Goal: Task Accomplishment & Management: Manage account settings

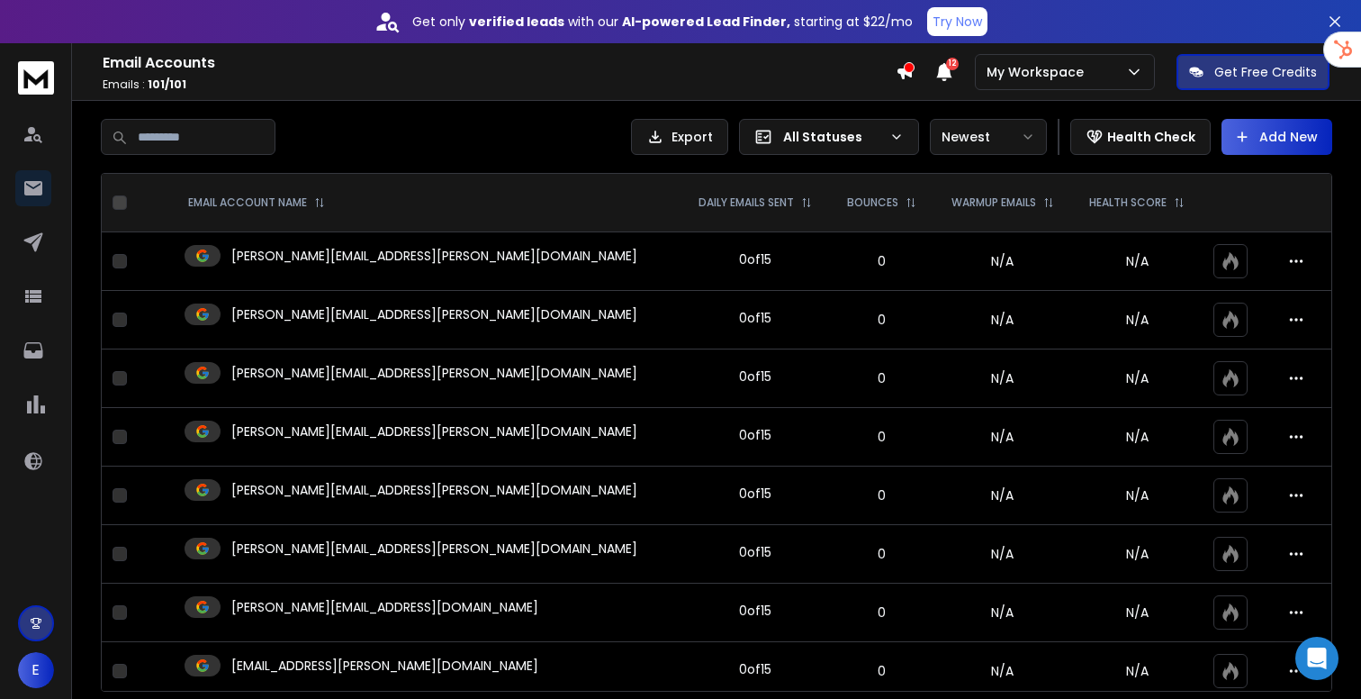
click at [870, 139] on p "All Statuses" at bounding box center [832, 137] width 99 height 18
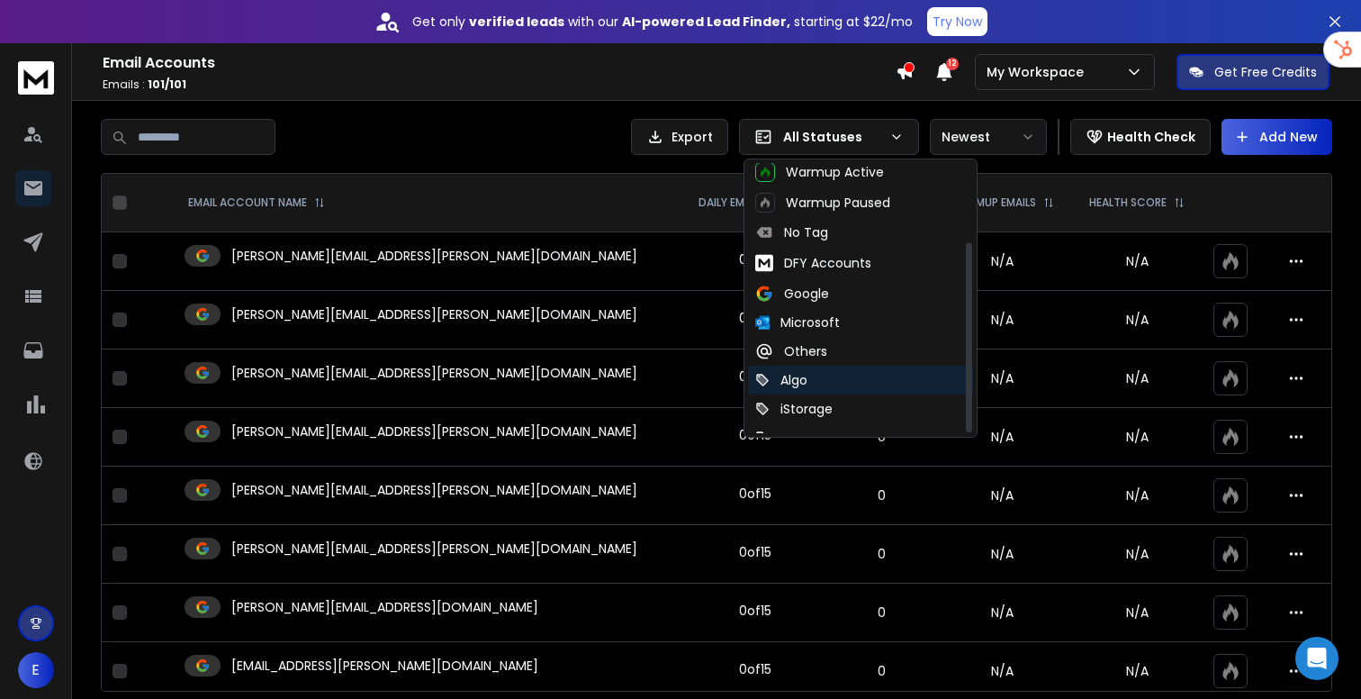
scroll to position [112, 0]
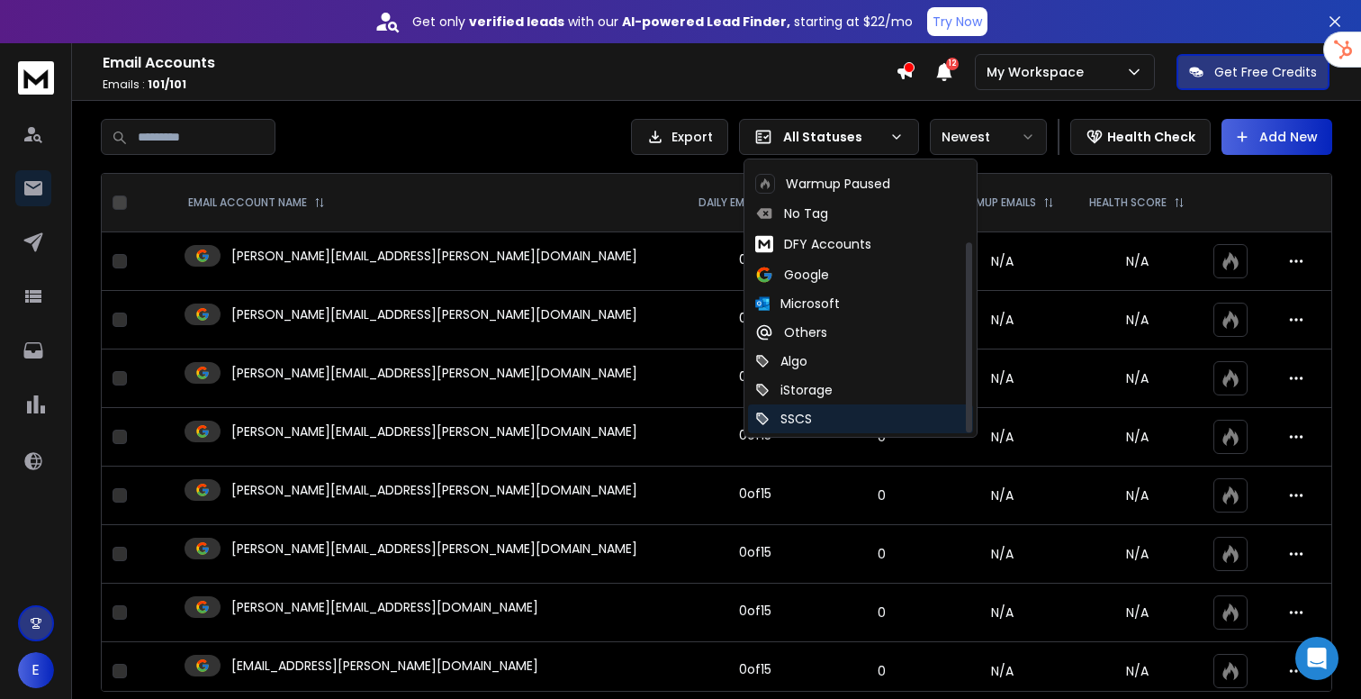
click at [821, 418] on div "SSCS" at bounding box center [860, 418] width 225 height 29
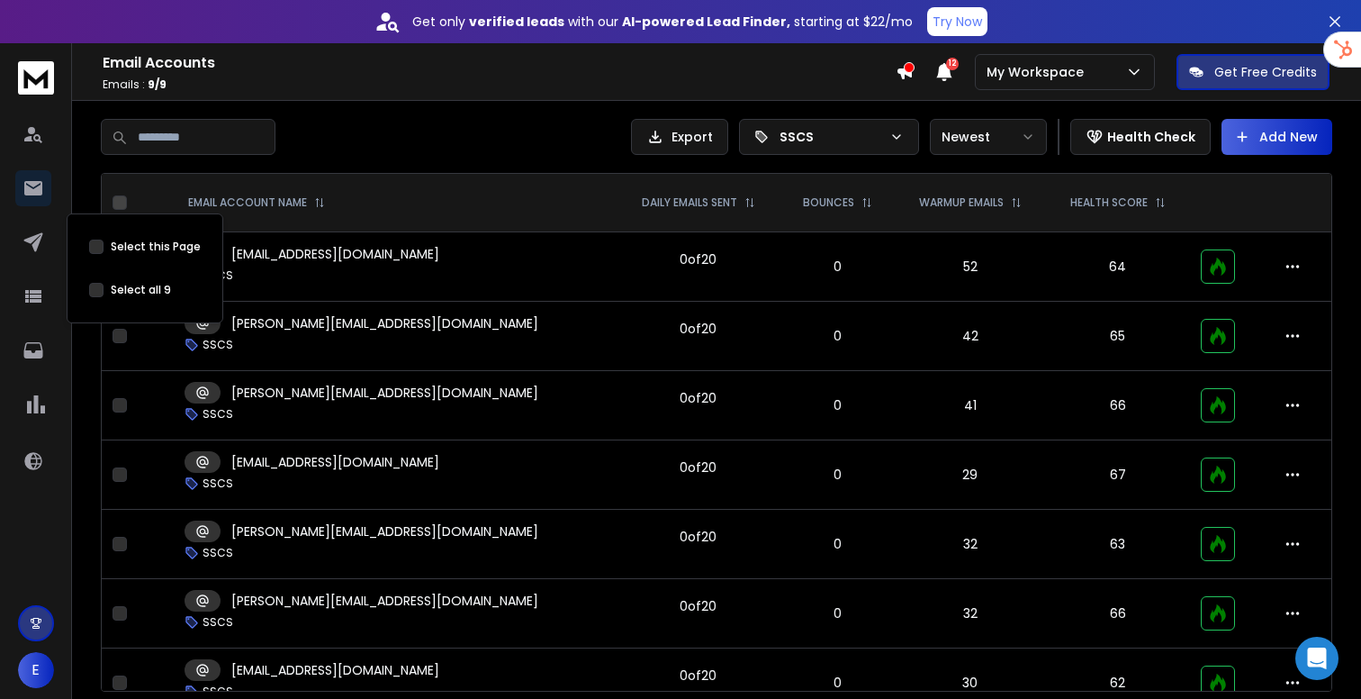
click at [127, 207] on div at bounding box center [143, 202] width 61 height 14
click at [132, 300] on div "Select all 9" at bounding box center [145, 290] width 112 height 36
click at [132, 297] on div "Select all 9" at bounding box center [145, 290] width 112 height 36
click at [106, 292] on div "Select all 9" at bounding box center [145, 290] width 112 height 14
click at [102, 253] on div "Select this Page" at bounding box center [145, 246] width 112 height 14
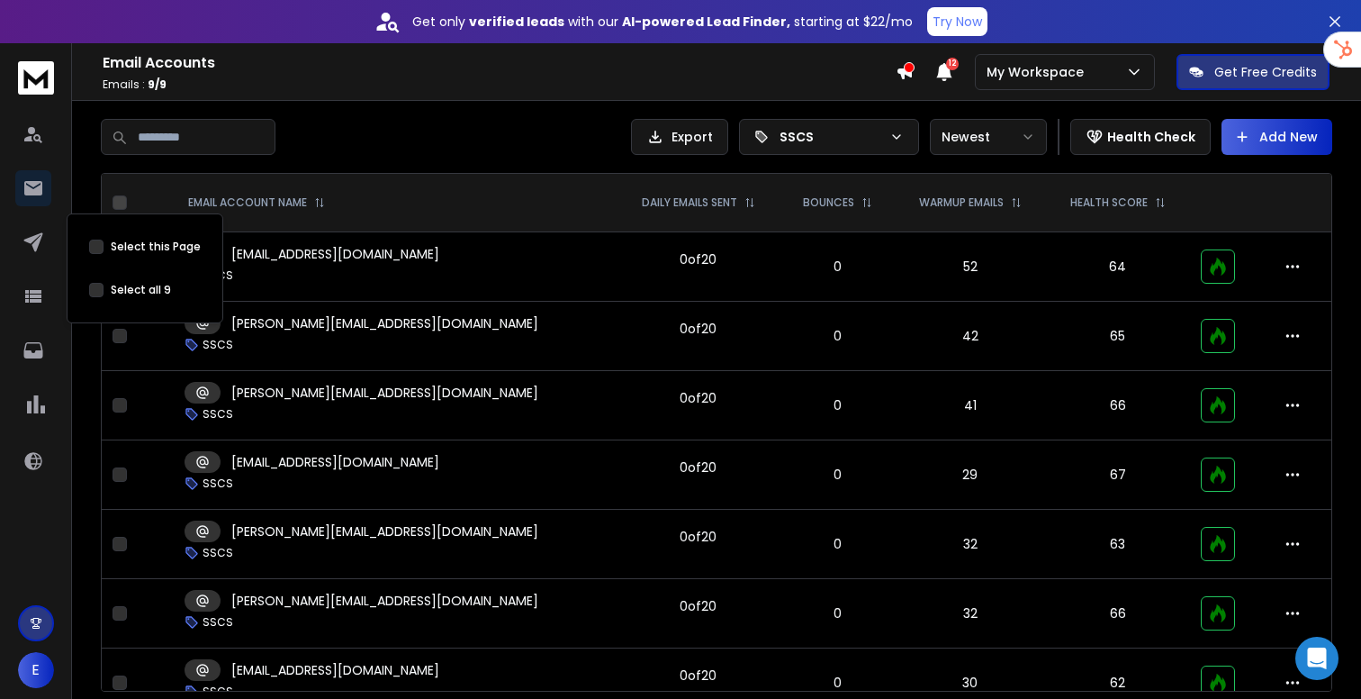
click at [99, 248] on button "Select this Page" at bounding box center [96, 246] width 14 height 14
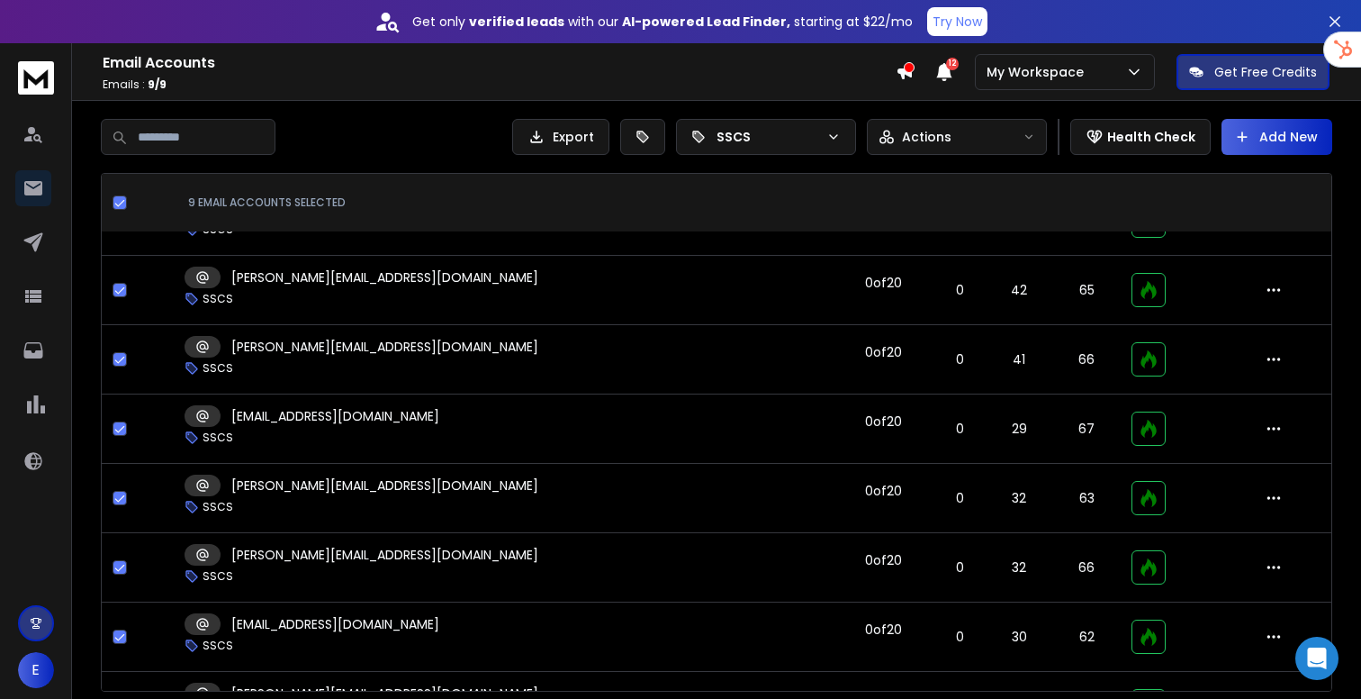
scroll to position [0, 0]
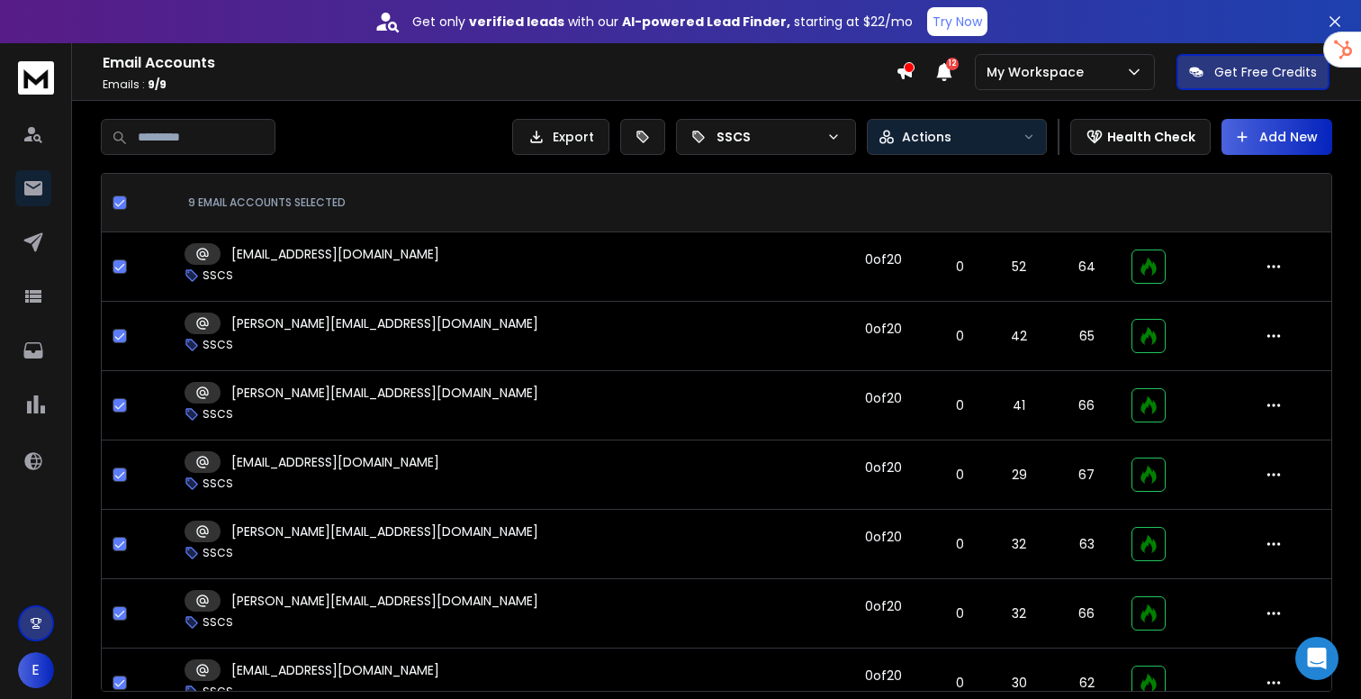
click at [983, 147] on button "Actions" at bounding box center [957, 137] width 180 height 36
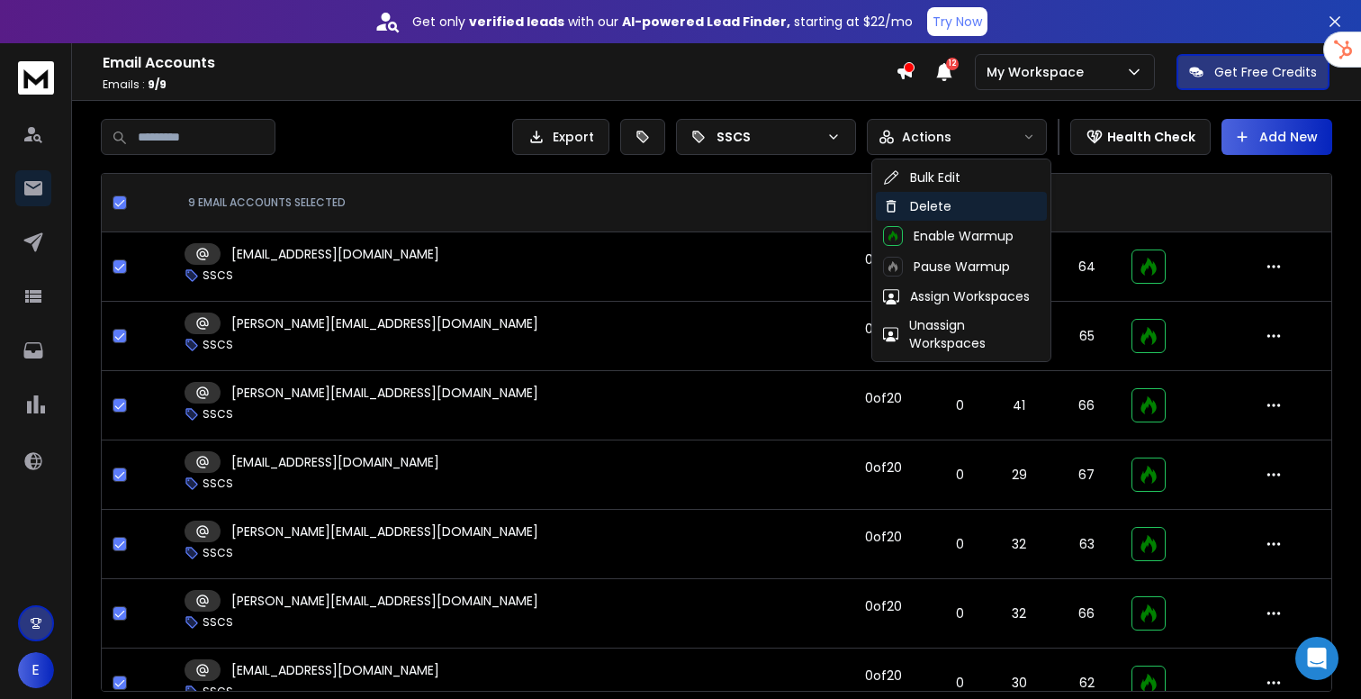
click at [990, 197] on div "Delete" at bounding box center [961, 206] width 171 height 29
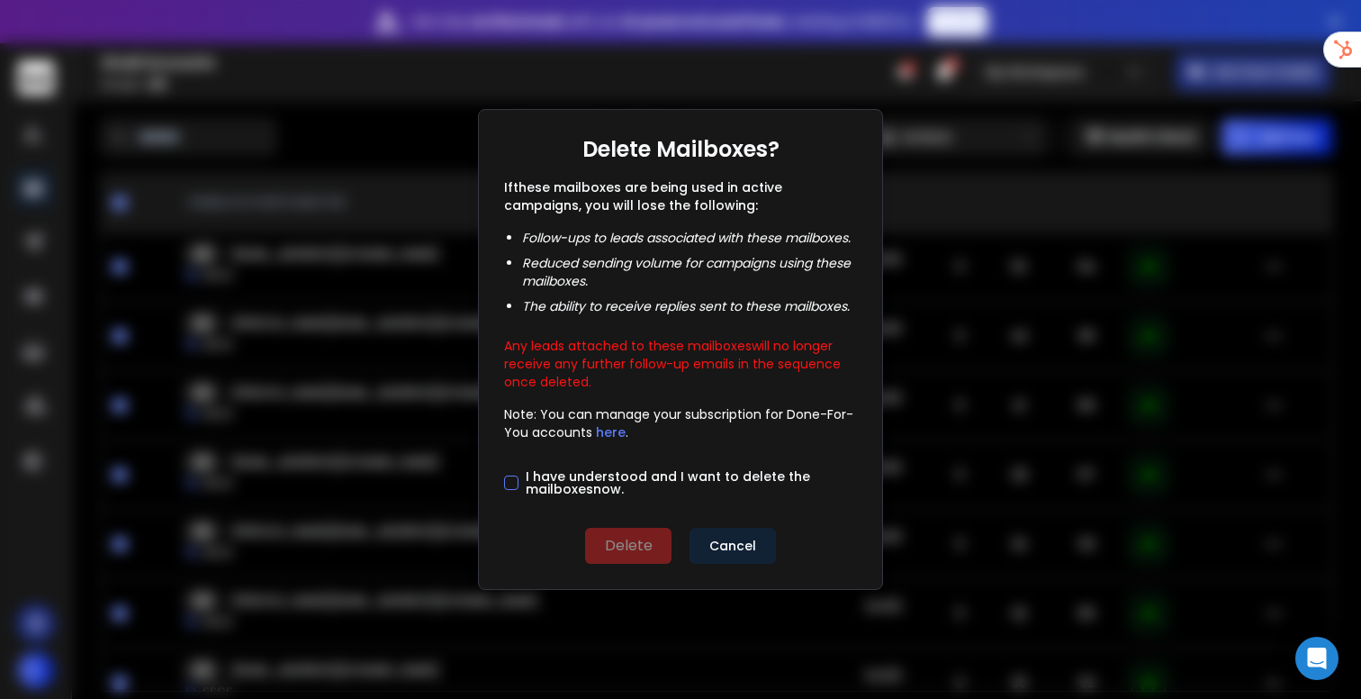
click at [693, 464] on div "I have understood and I want to delete the mailbox es now." at bounding box center [680, 475] width 353 height 40
click at [696, 475] on label "I have understood and I want to delete the mailbox es now." at bounding box center [691, 482] width 331 height 25
click at [519, 475] on button "I have understood and I want to delete the mailbox es now." at bounding box center [511, 482] width 14 height 14
click at [644, 544] on button "Delete" at bounding box center [628, 546] width 86 height 36
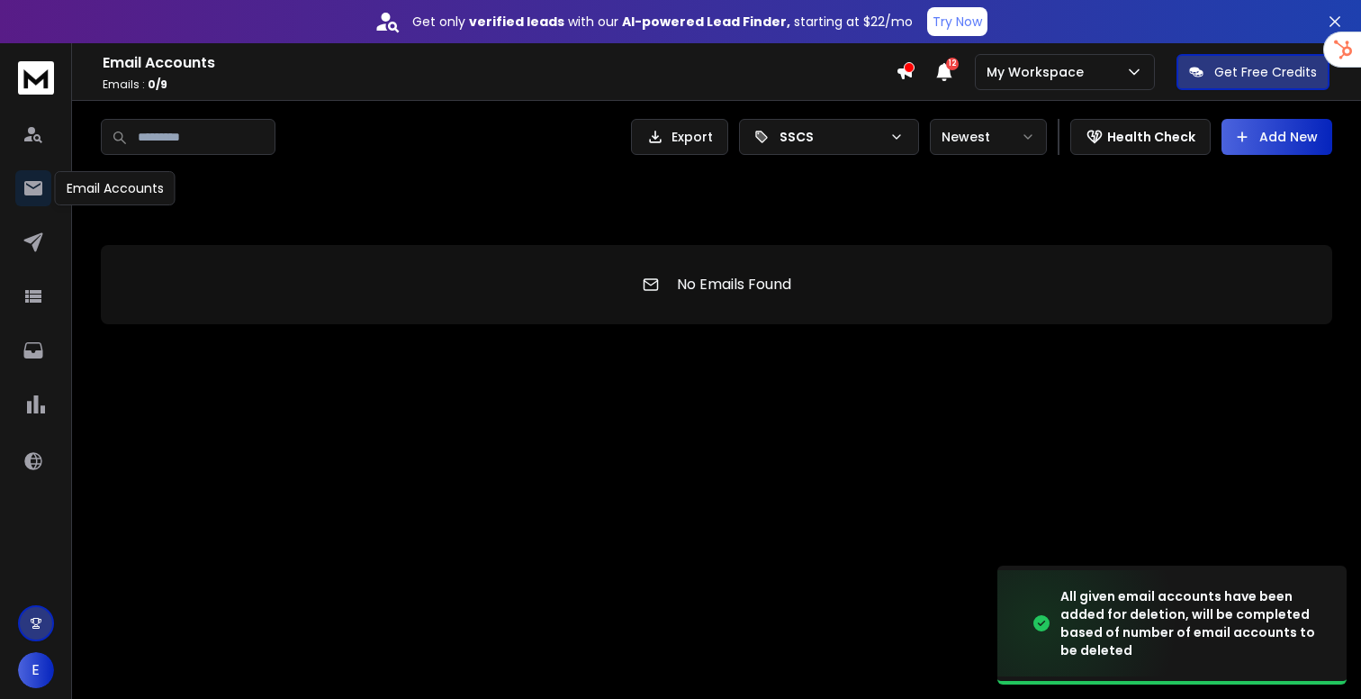
click at [23, 194] on icon at bounding box center [34, 188] width 22 height 22
click at [28, 152] on div at bounding box center [35, 137] width 41 height 43
click at [28, 149] on link at bounding box center [33, 134] width 36 height 36
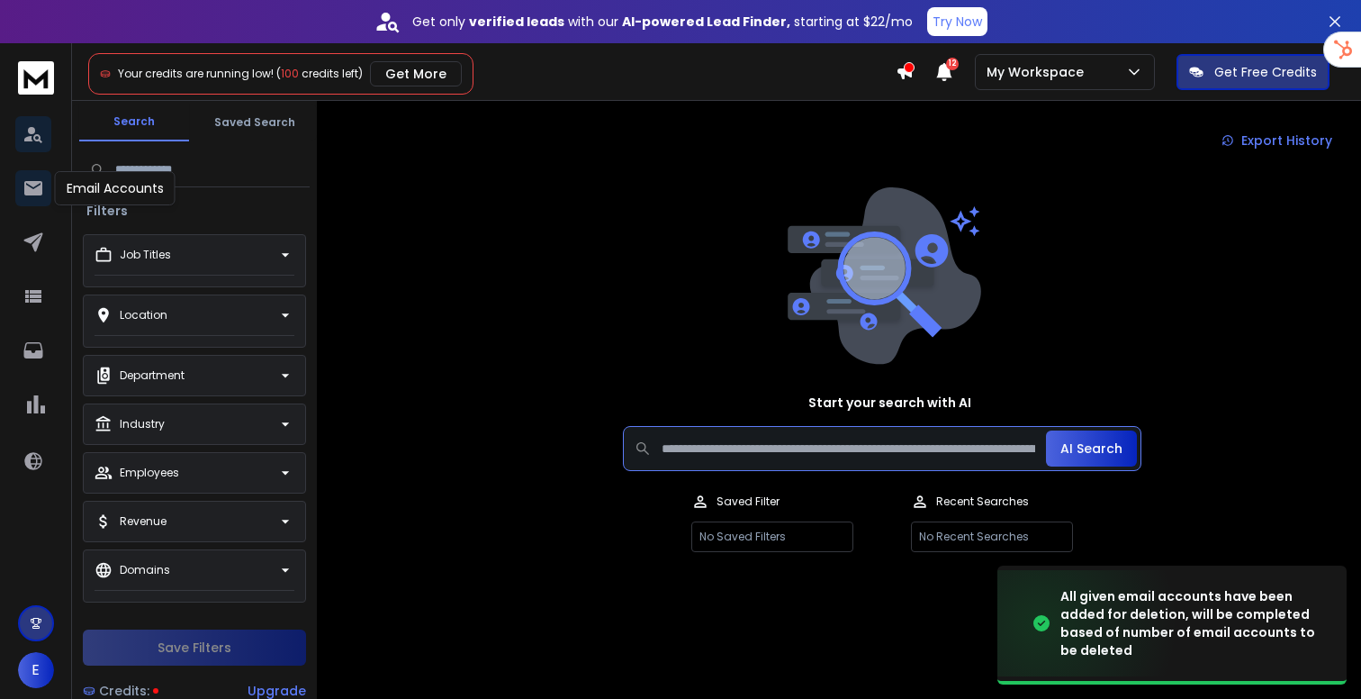
click at [31, 188] on icon at bounding box center [33, 188] width 18 height 14
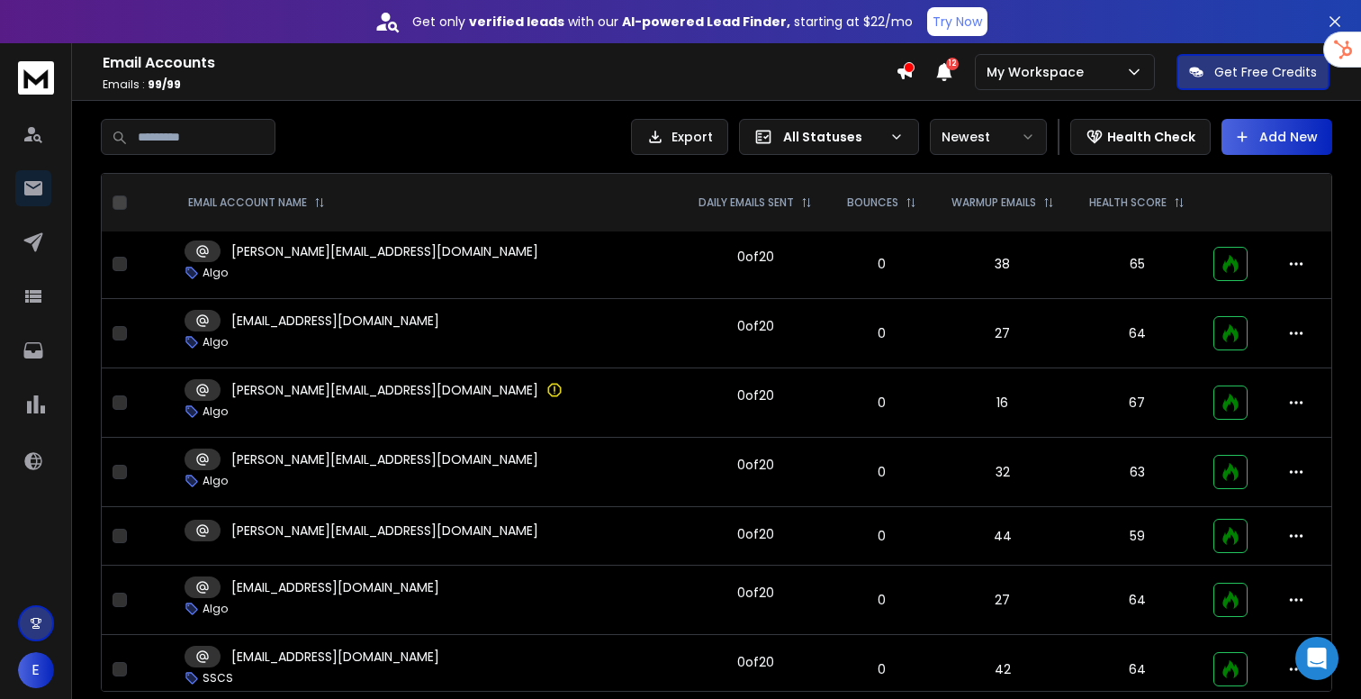
scroll to position [6191, 0]
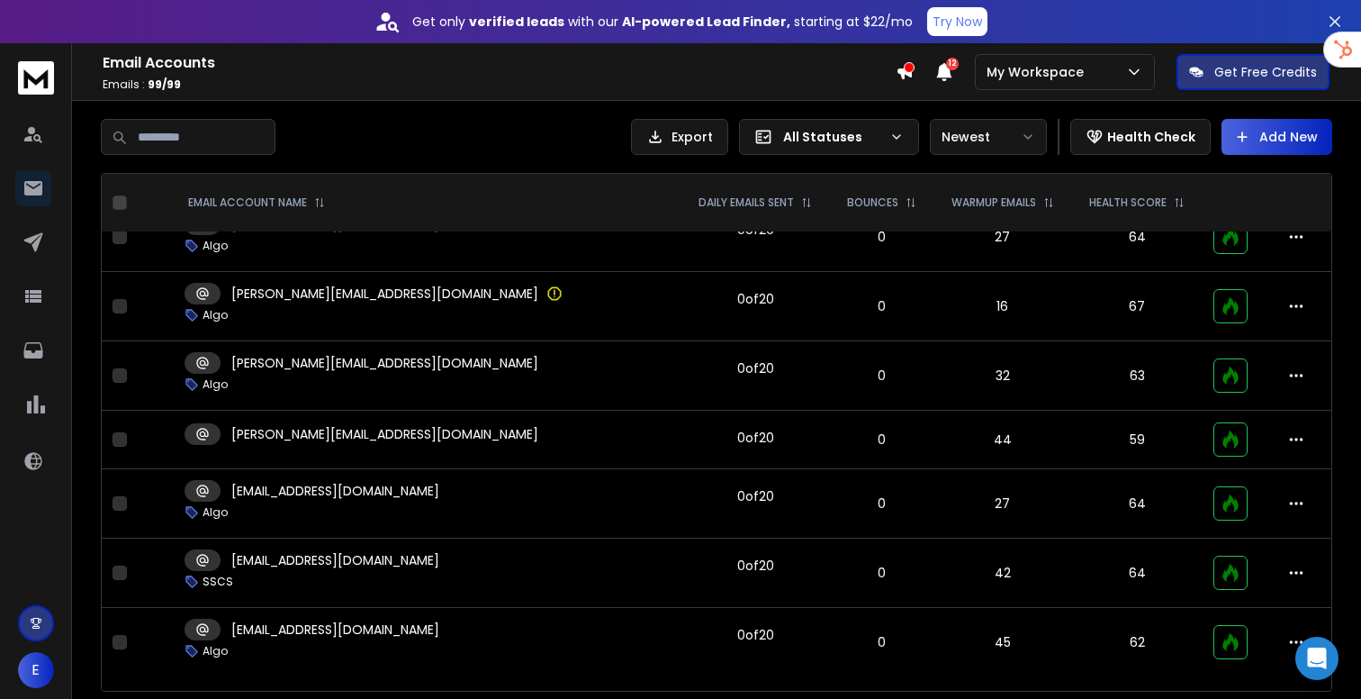
click at [843, 140] on p "All Statuses" at bounding box center [832, 137] width 99 height 18
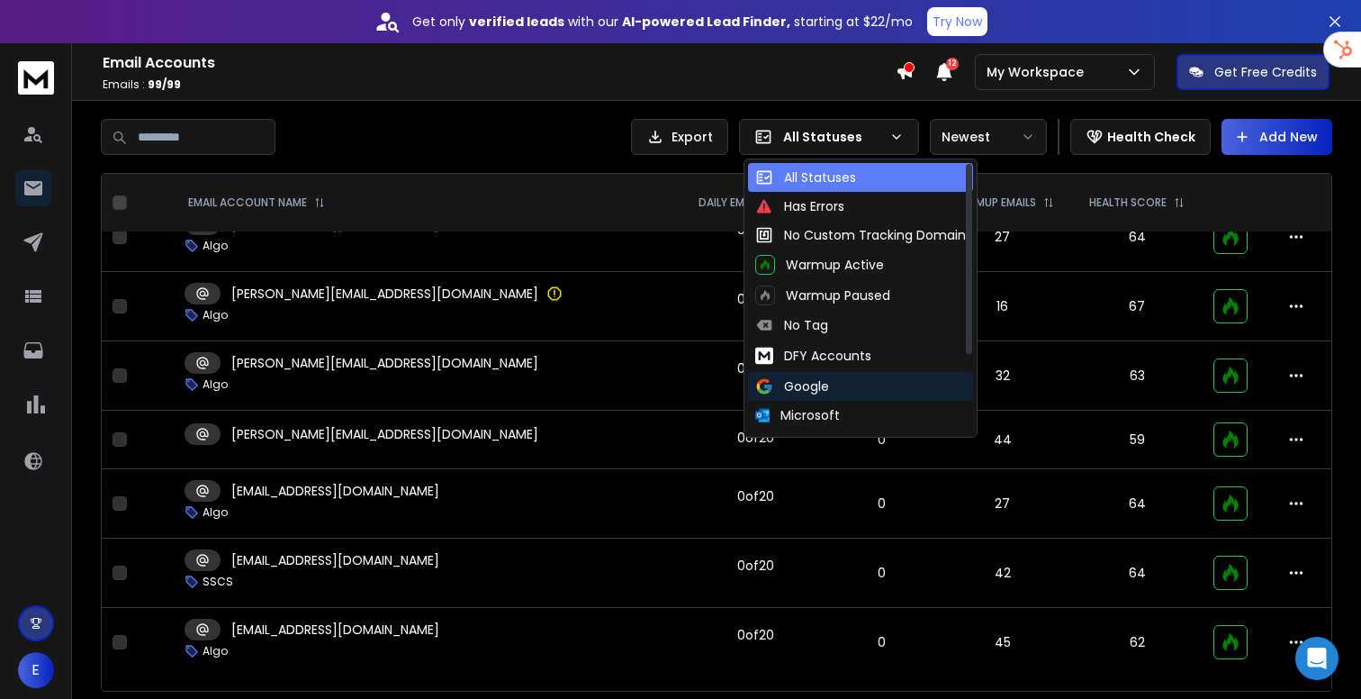
scroll to position [112, 0]
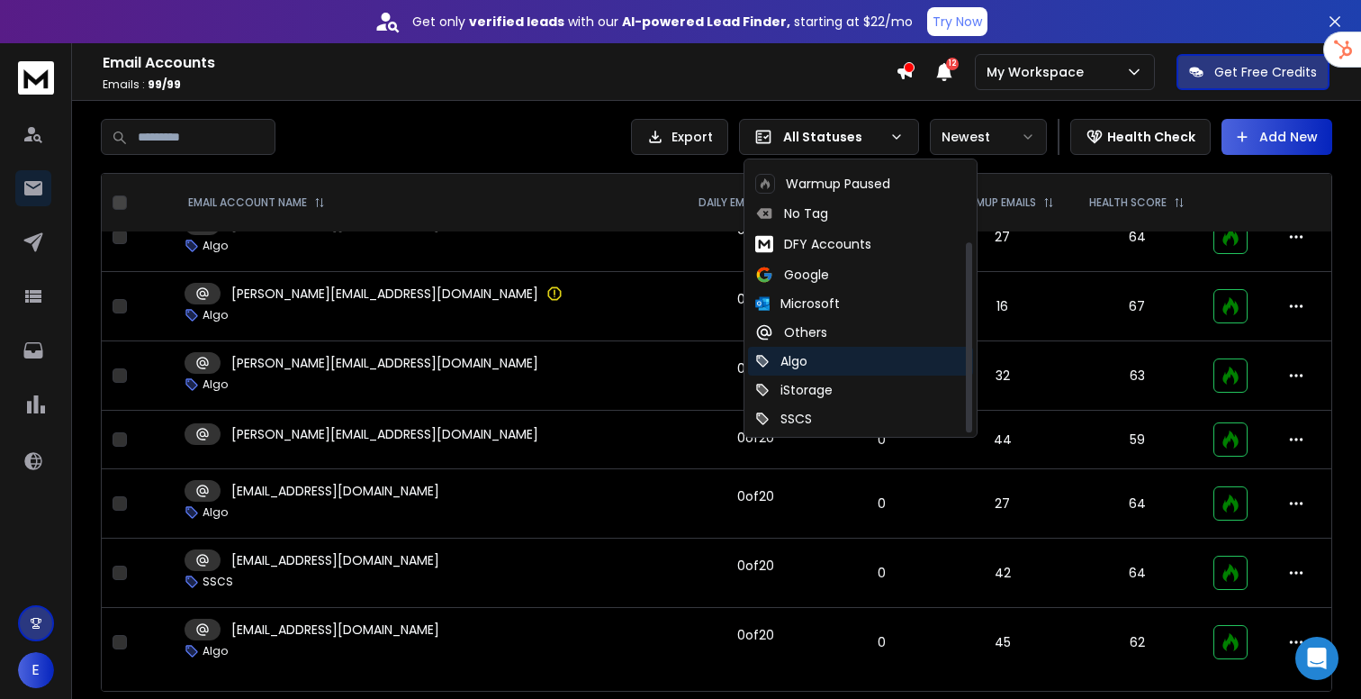
click at [861, 370] on div "Algo" at bounding box center [860, 361] width 225 height 29
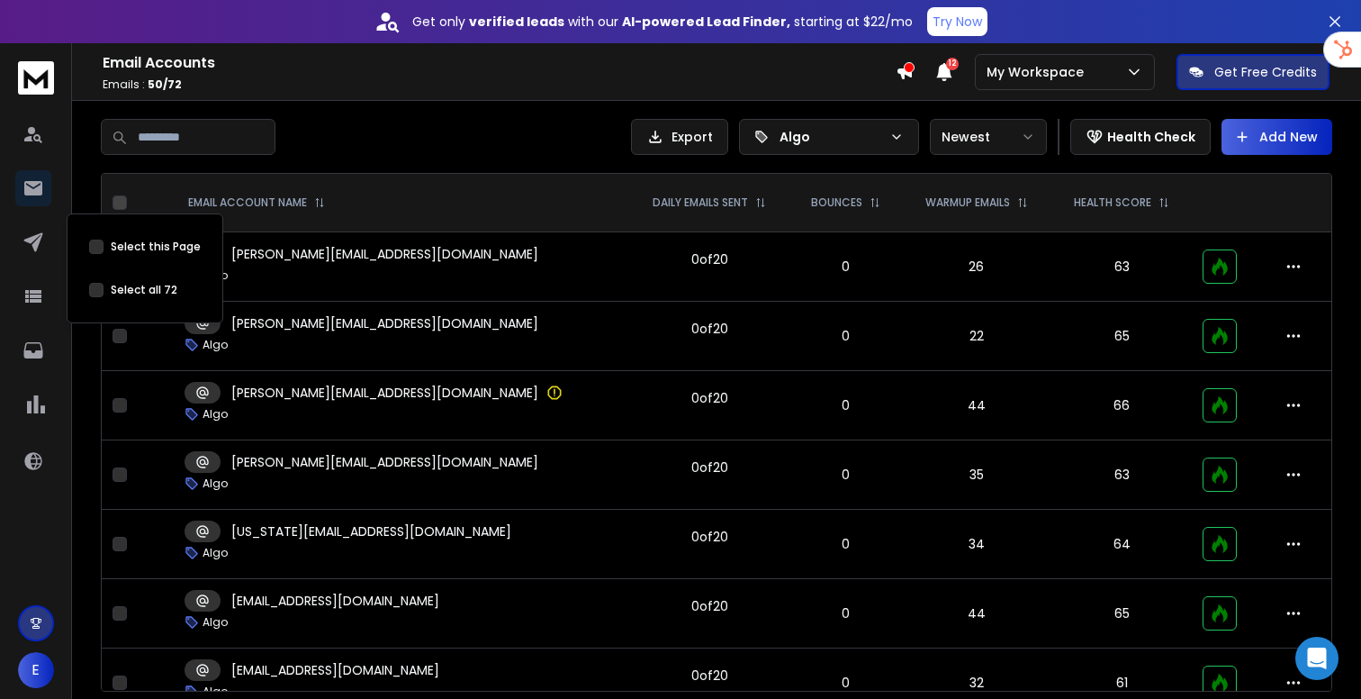
click at [117, 205] on button "Select this Page" at bounding box center [120, 202] width 14 height 14
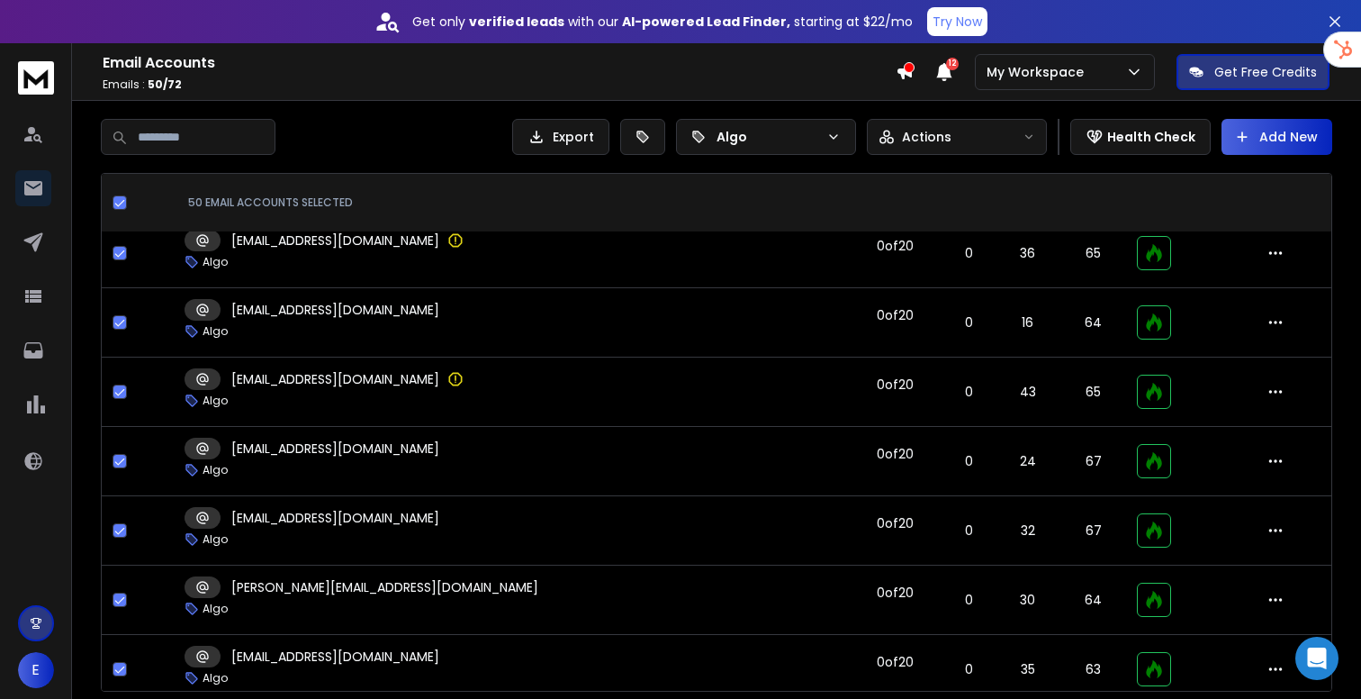
scroll to position [3050, 0]
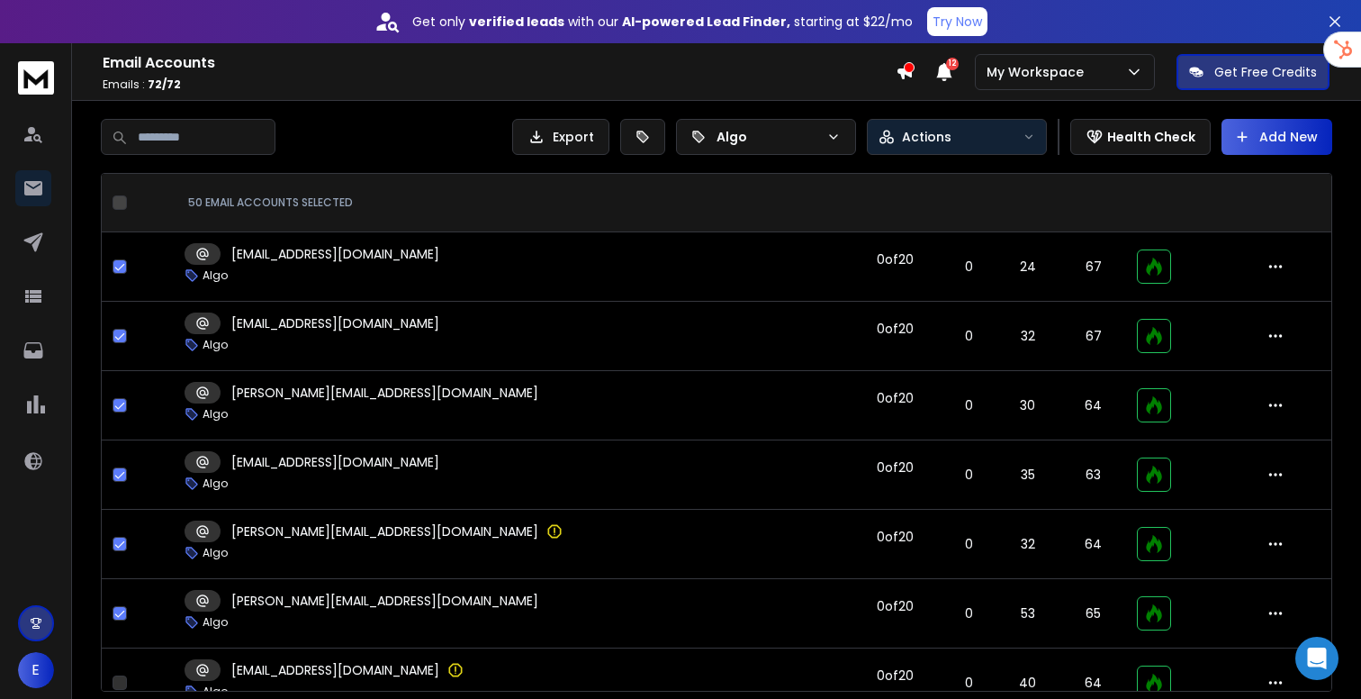
click at [943, 126] on button "Actions" at bounding box center [957, 137] width 180 height 36
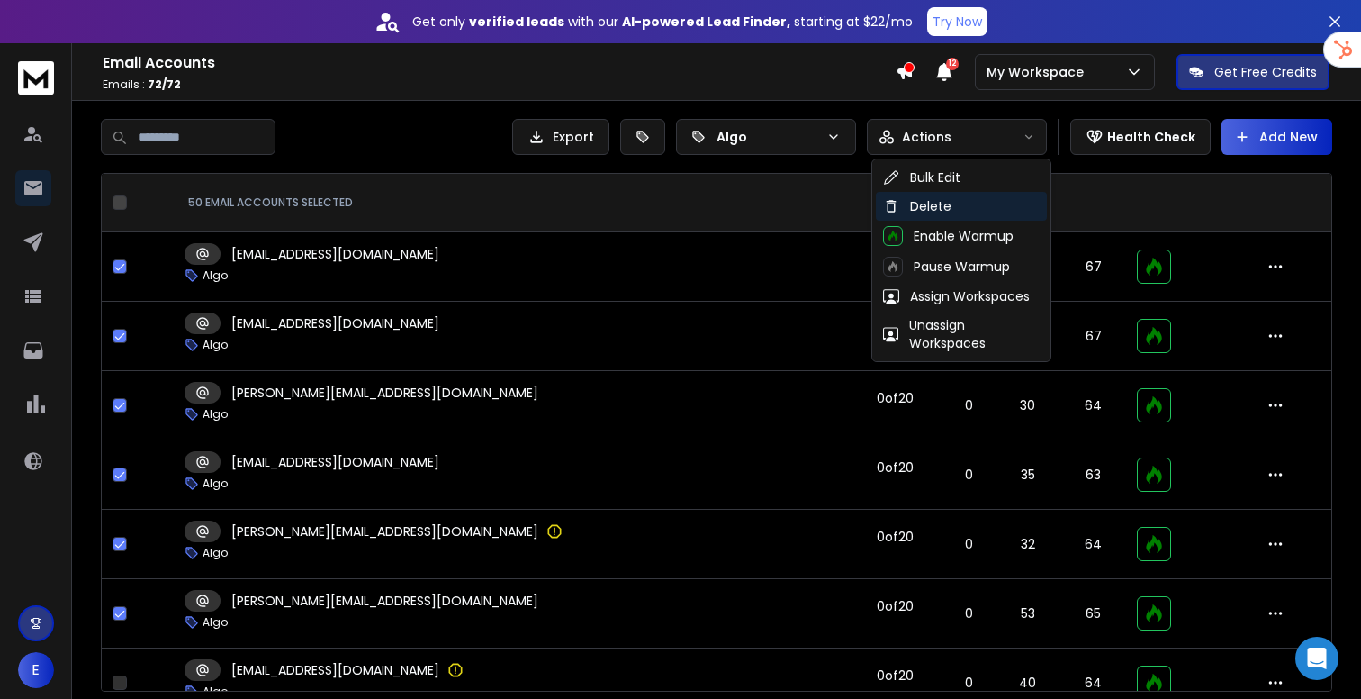
click at [1000, 199] on div "Delete" at bounding box center [961, 206] width 171 height 29
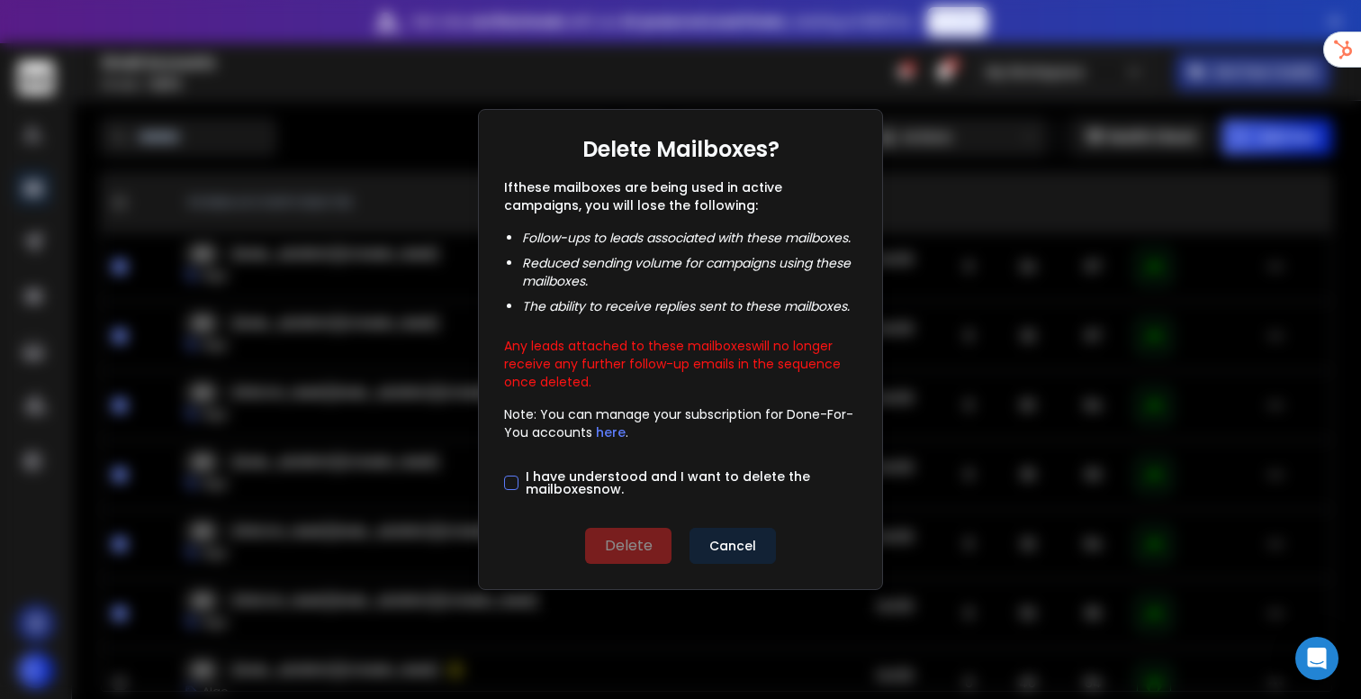
click at [648, 495] on div "Delete Mailboxes? If these mailboxes are being used in active campaigns, you wi…" at bounding box center [680, 349] width 353 height 428
click at [648, 477] on label "I have understood and I want to delete the mailbox es now." at bounding box center [691, 482] width 331 height 25
click at [519, 477] on button "I have understood and I want to delete the mailbox es now." at bounding box center [511, 482] width 14 height 14
click at [647, 549] on button "Delete" at bounding box center [628, 546] width 86 height 36
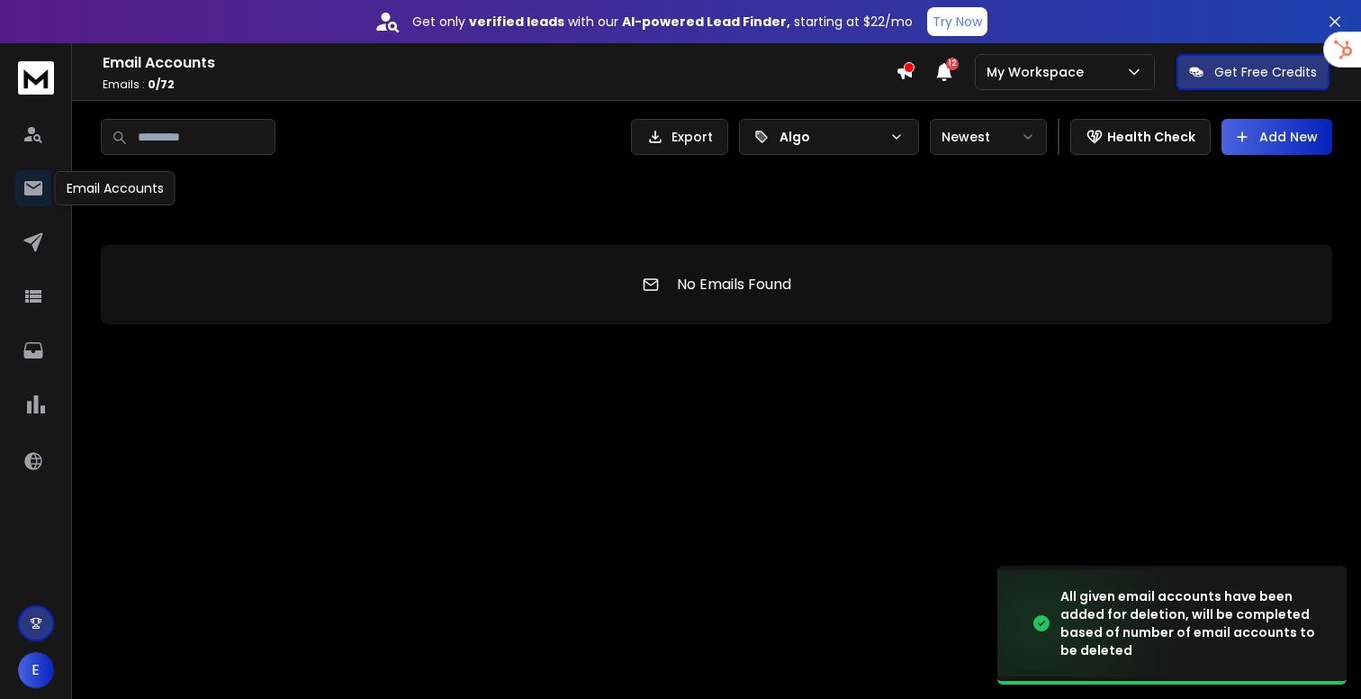
click at [30, 201] on link at bounding box center [33, 188] width 36 height 36
click at [31, 195] on icon at bounding box center [34, 188] width 22 height 22
click at [39, 253] on link at bounding box center [33, 242] width 36 height 36
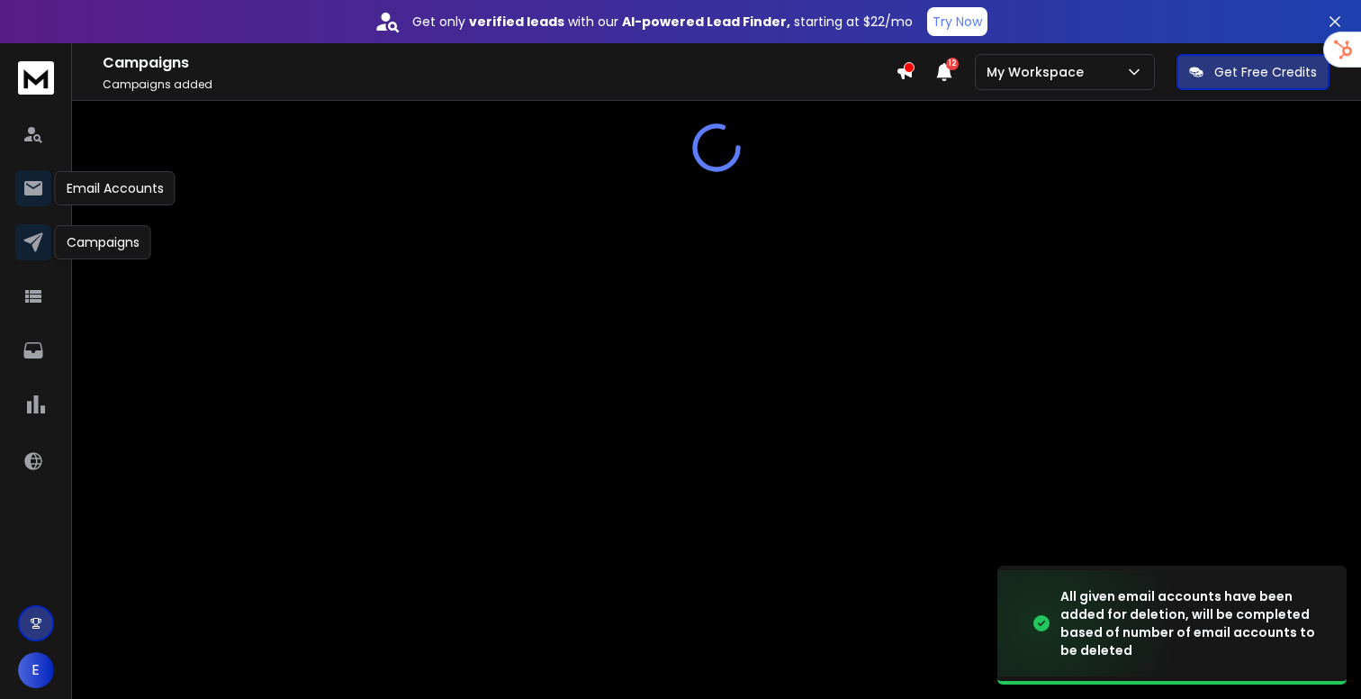
click at [37, 202] on link at bounding box center [33, 188] width 36 height 36
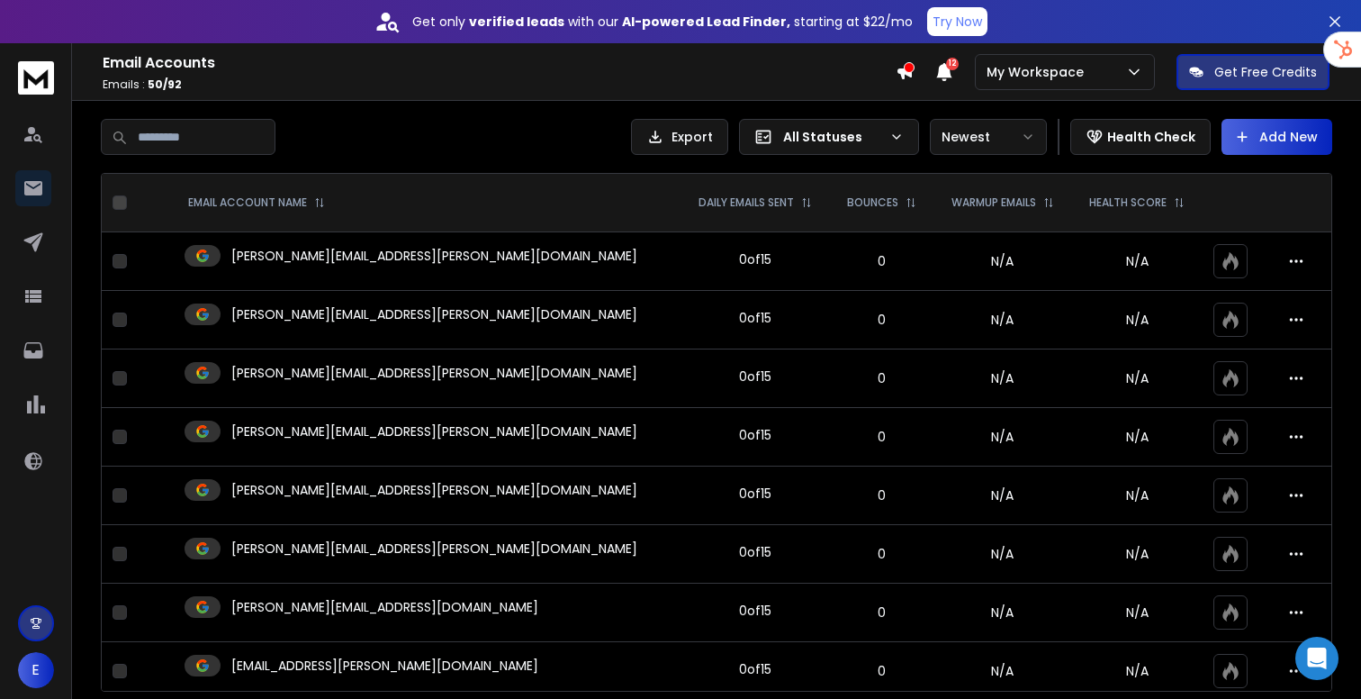
click at [796, 139] on p "All Statuses" at bounding box center [832, 137] width 99 height 18
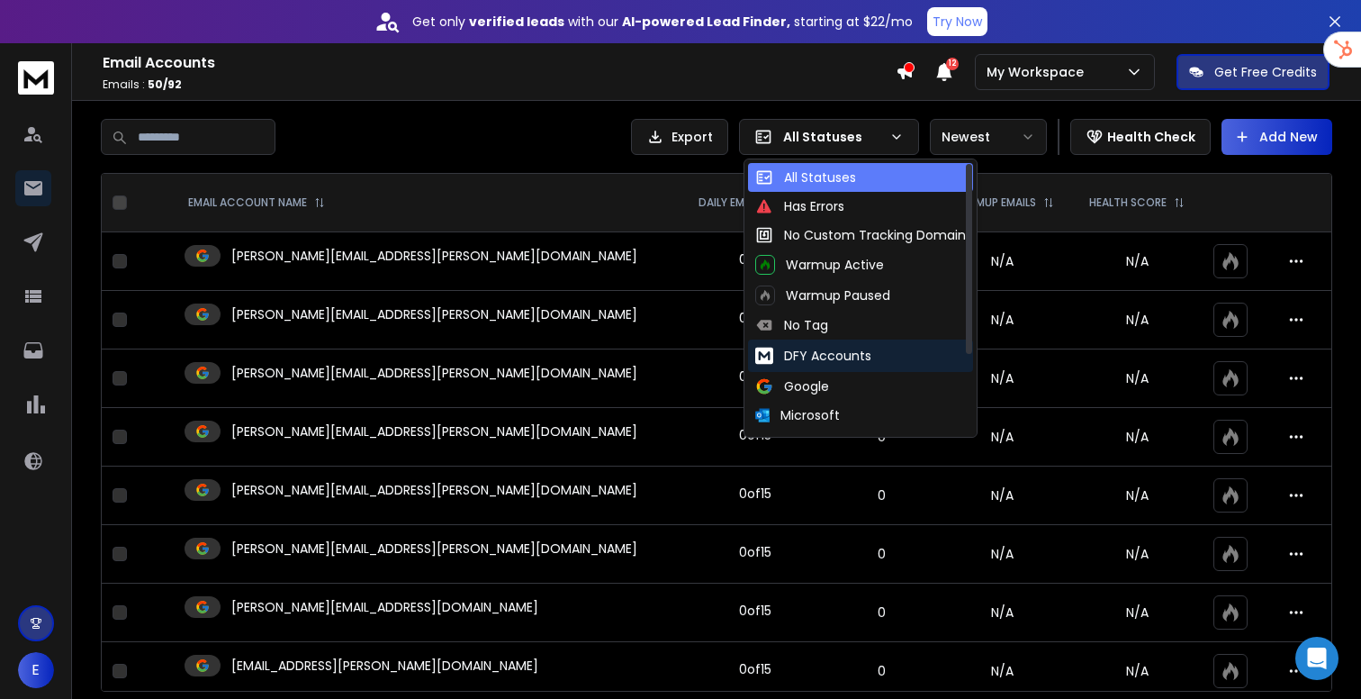
scroll to position [112, 0]
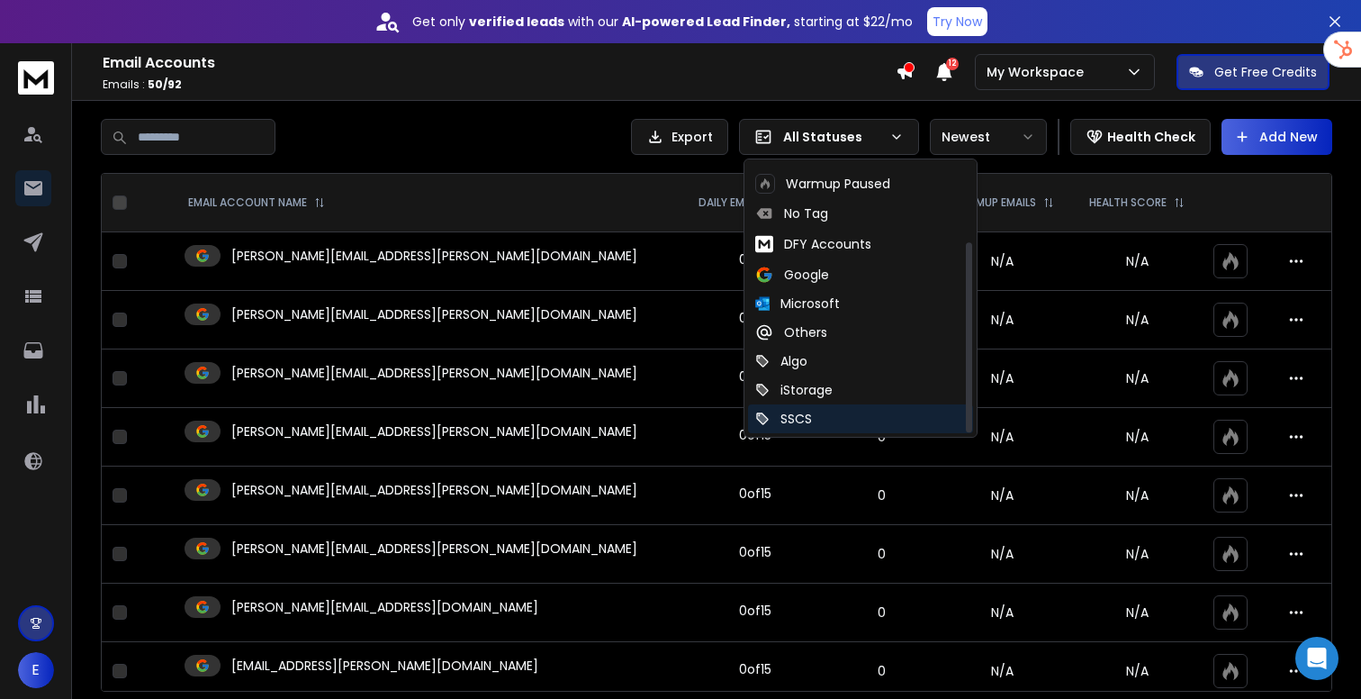
click at [825, 408] on div "SSCS" at bounding box center [860, 418] width 225 height 29
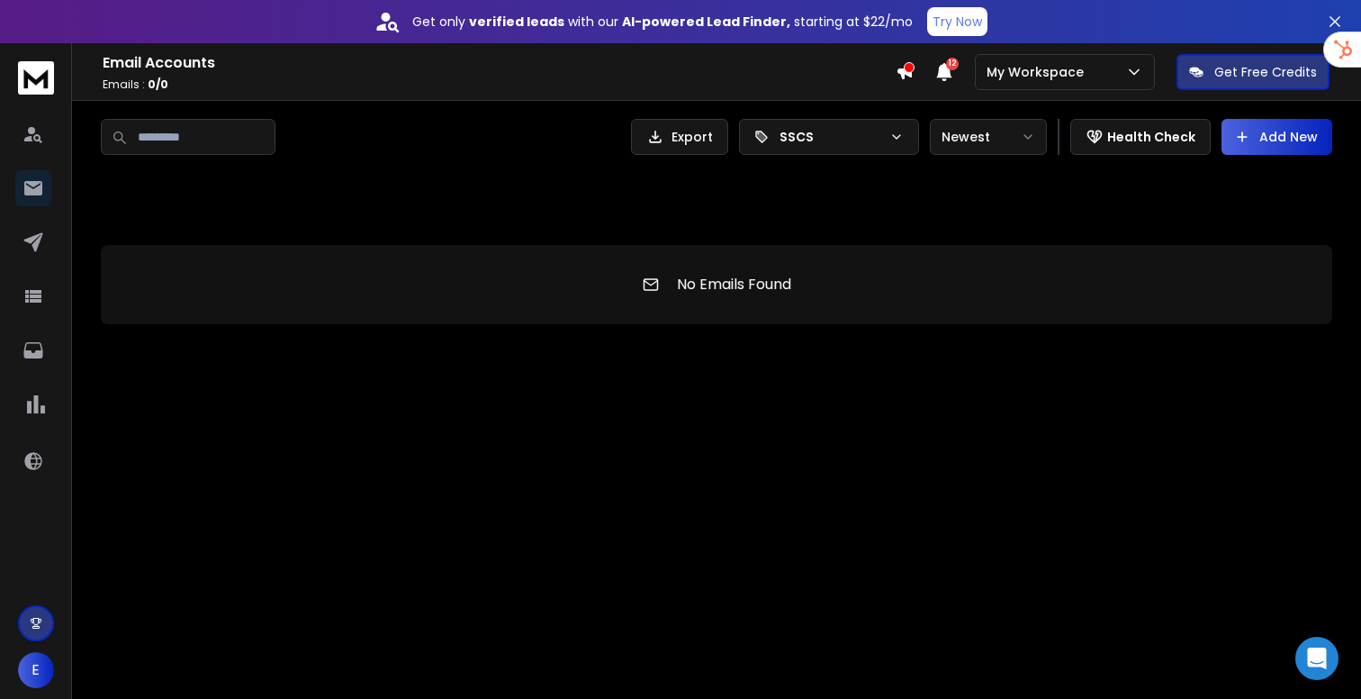
click at [853, 127] on div "SSCS" at bounding box center [829, 137] width 180 height 36
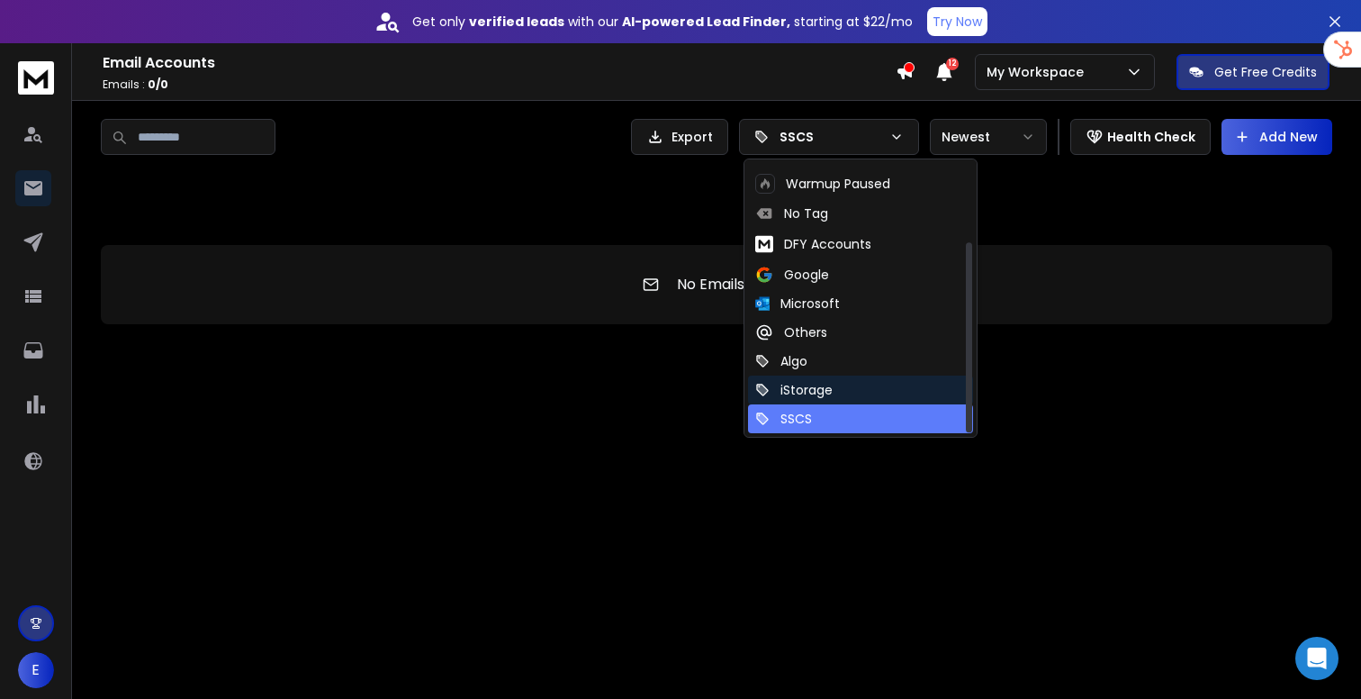
click at [833, 398] on div "iStorage" at bounding box center [793, 390] width 77 height 18
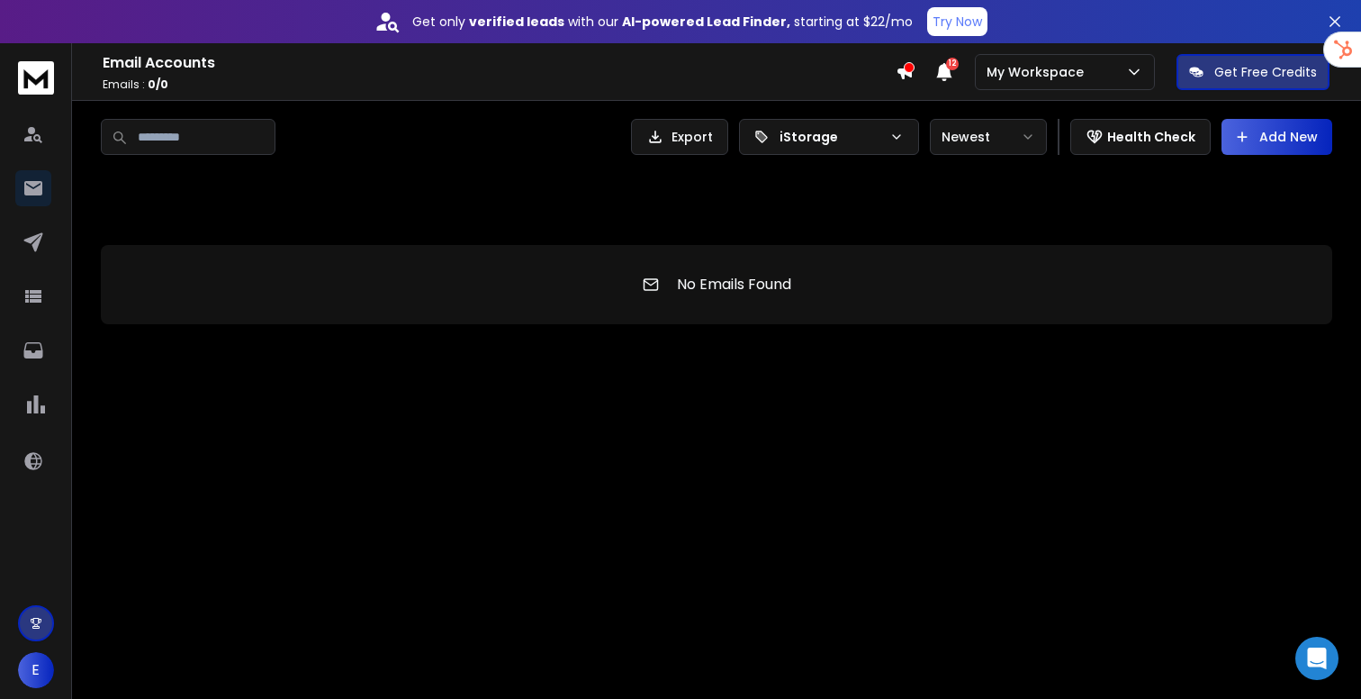
click at [762, 135] on icon at bounding box center [762, 137] width 10 height 10
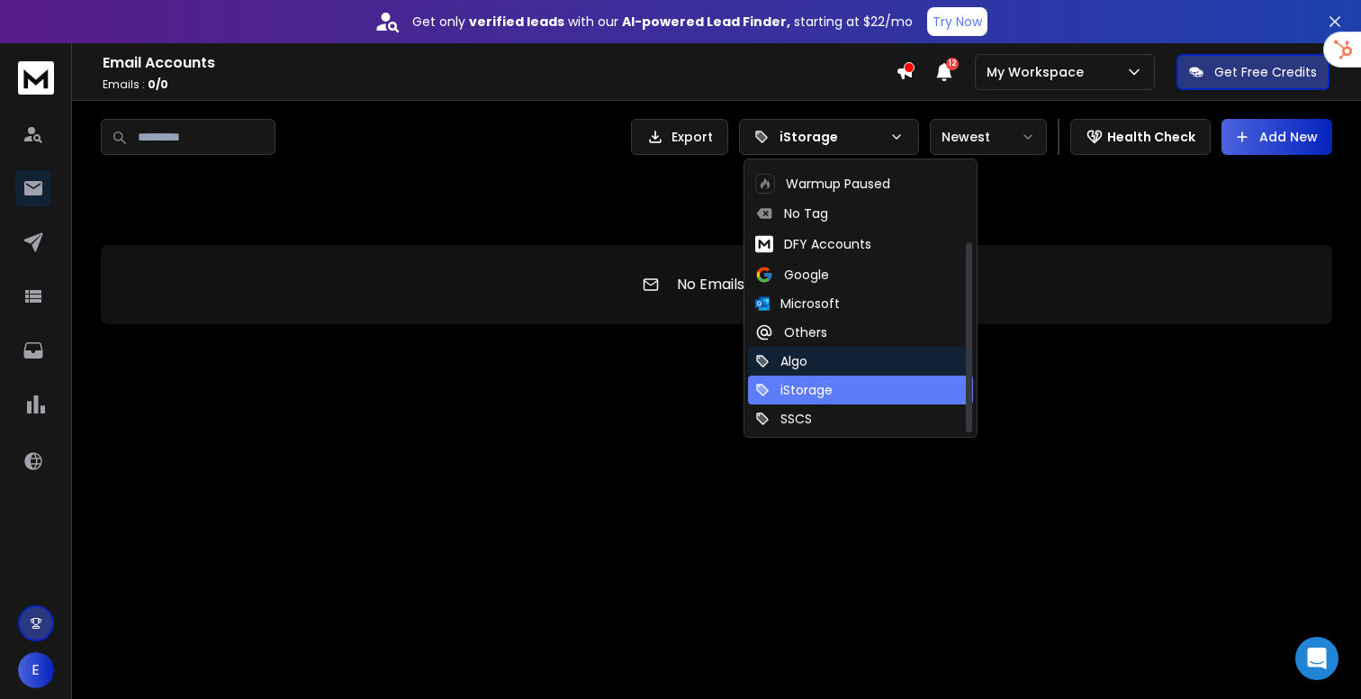
click at [806, 364] on div "Algo" at bounding box center [781, 361] width 52 height 18
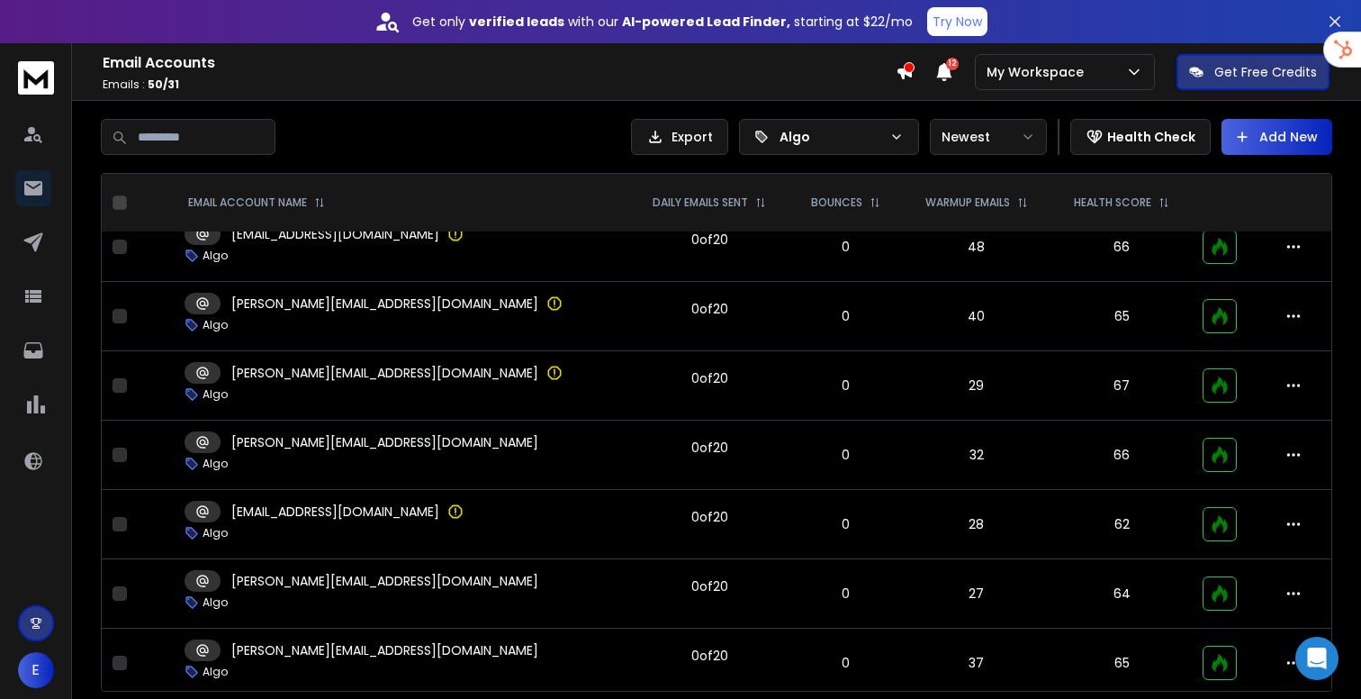
scroll to position [3021, 0]
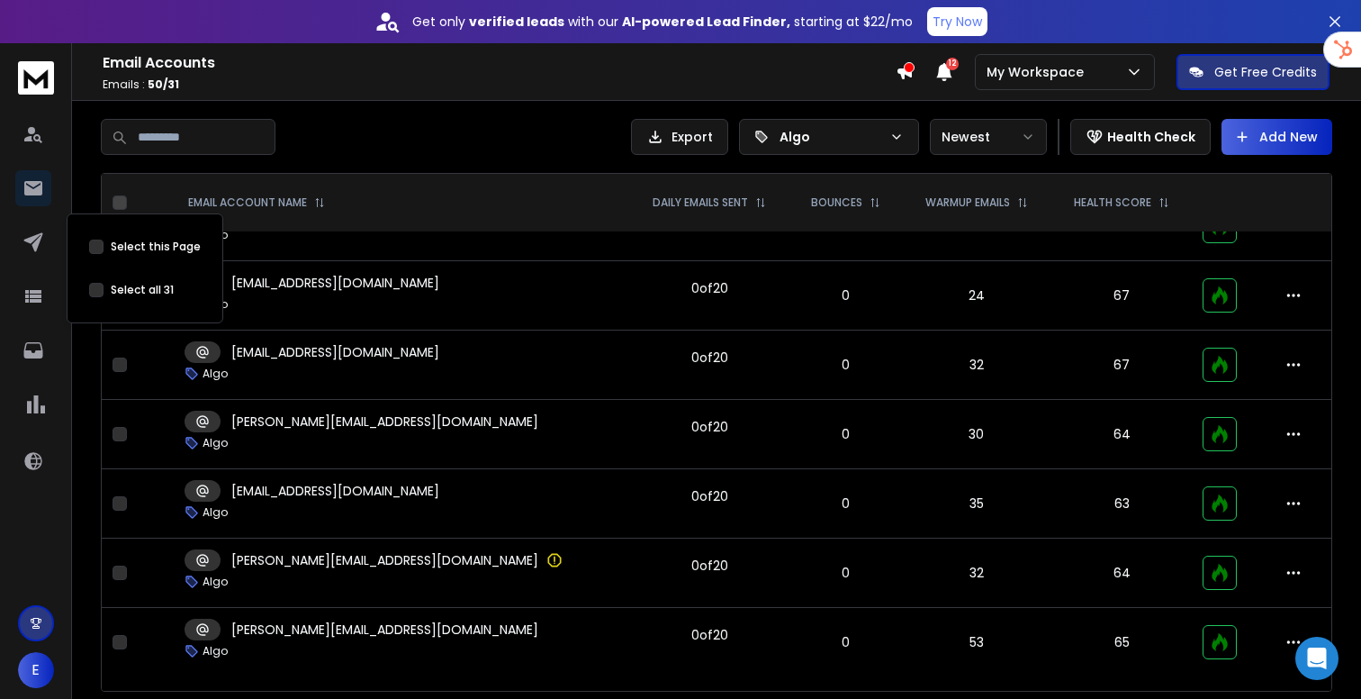
click at [123, 207] on button "Select this Page" at bounding box center [120, 202] width 14 height 14
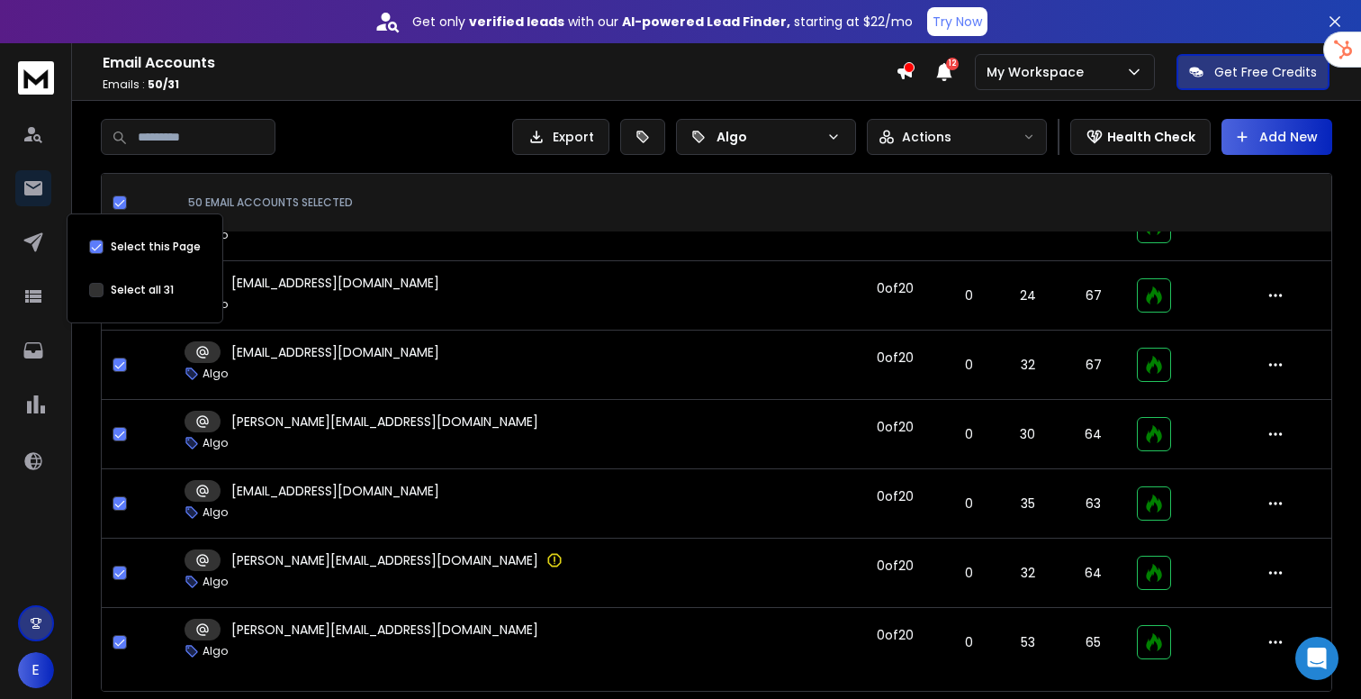
click at [152, 287] on label "Select all 31" at bounding box center [142, 290] width 63 height 14
click at [105, 291] on div "Select all 31" at bounding box center [145, 290] width 112 height 14
click at [101, 293] on button "Select this Page" at bounding box center [96, 290] width 14 height 14
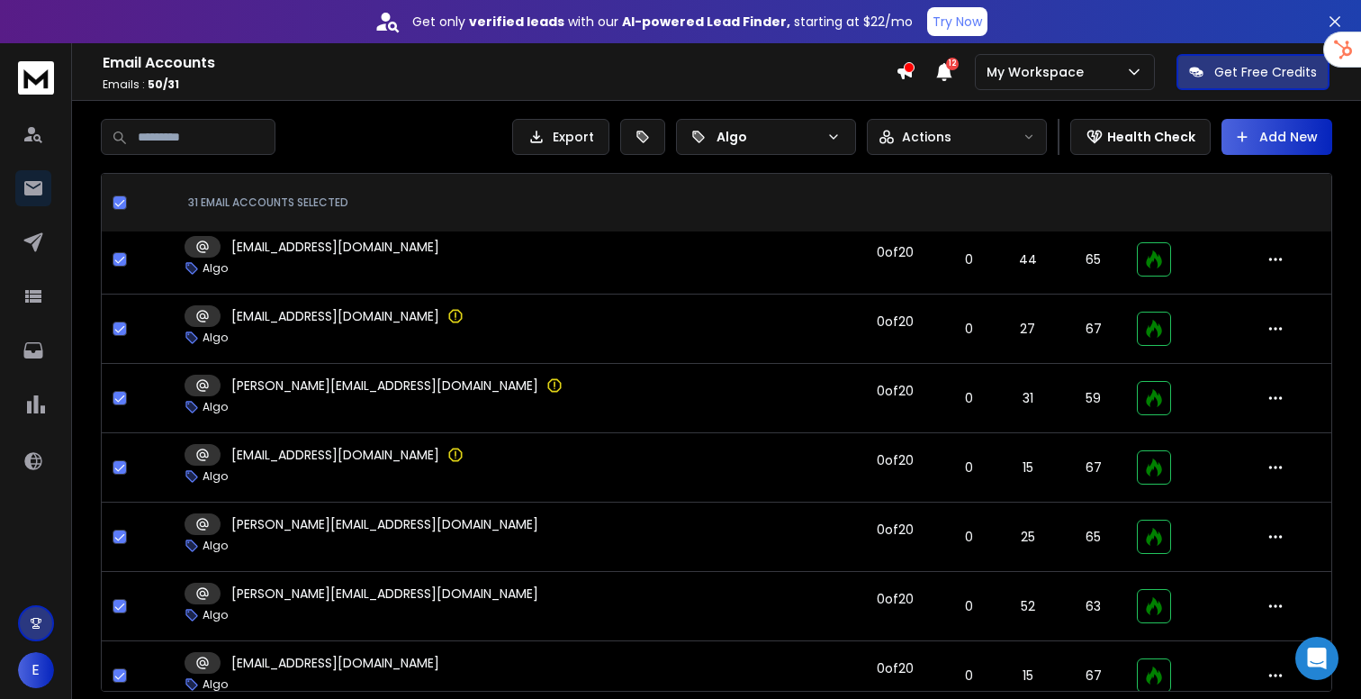
scroll to position [1050, 0]
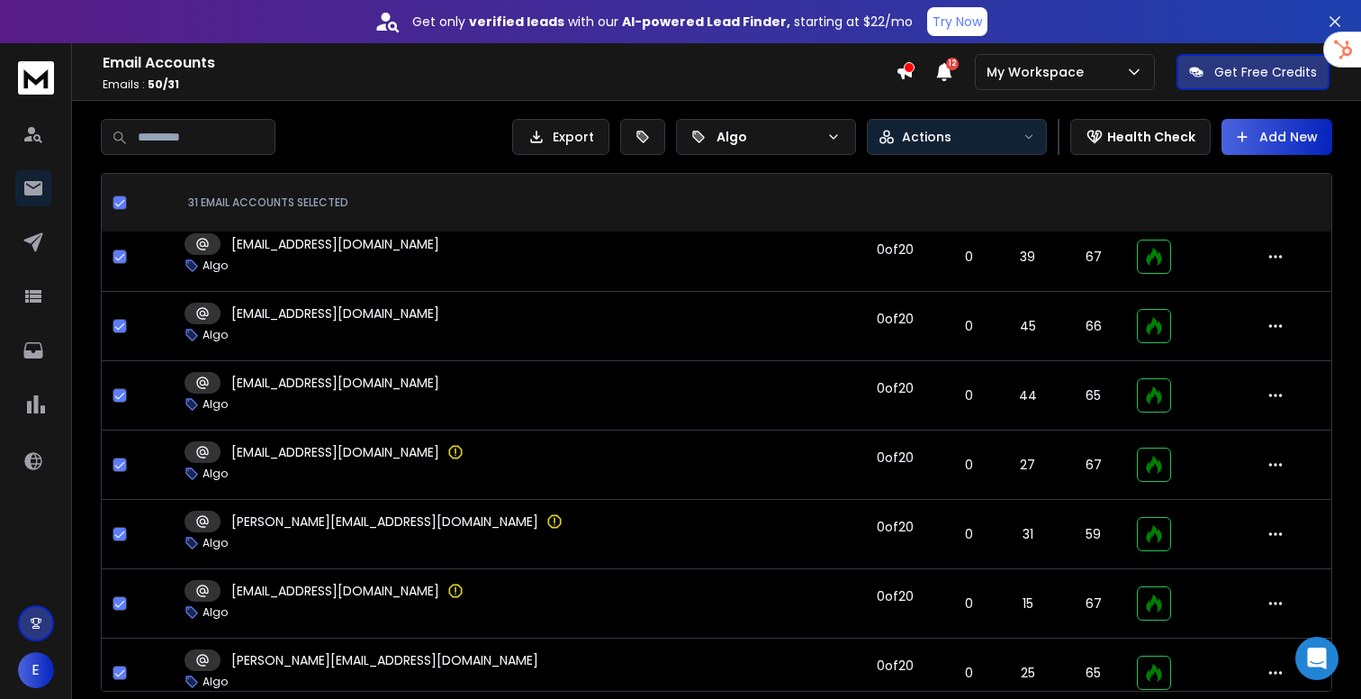
click at [979, 138] on div "Actions" at bounding box center [947, 137] width 137 height 18
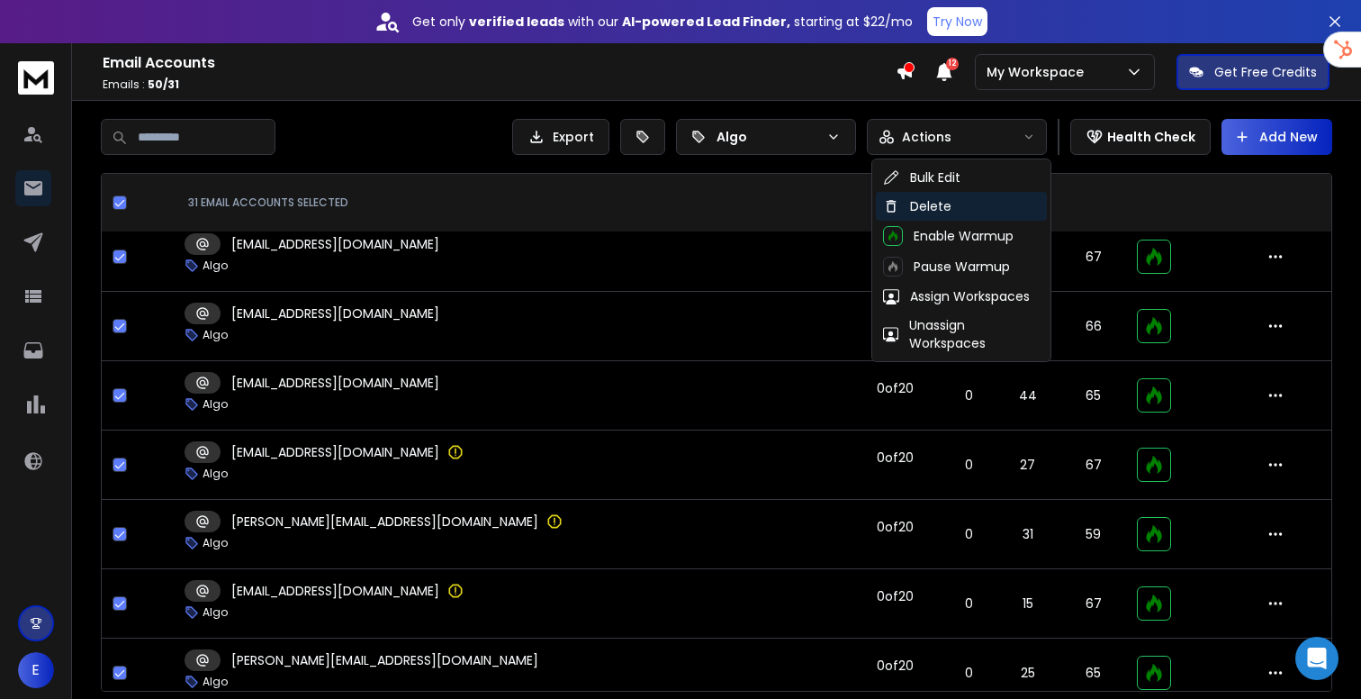
click at [984, 203] on div "Delete" at bounding box center [961, 206] width 171 height 29
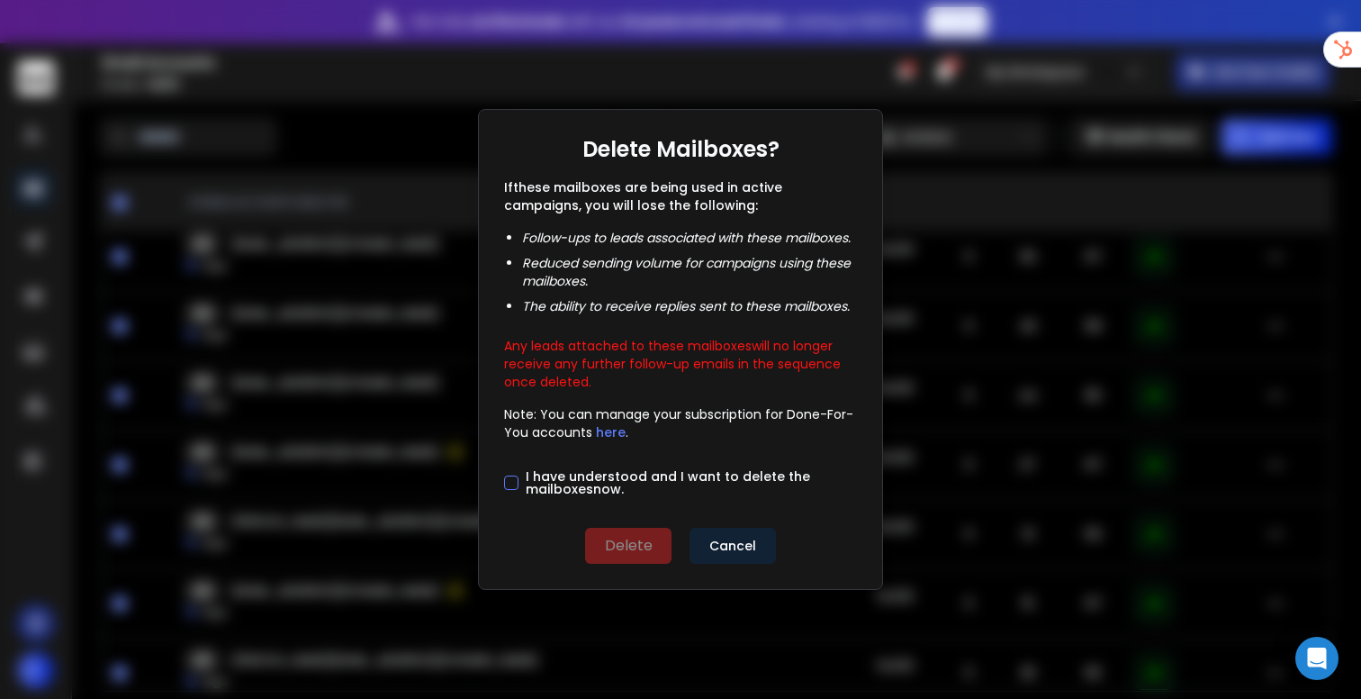
click at [663, 482] on label "I have understood and I want to delete the mailbox es now." at bounding box center [691, 482] width 331 height 25
click at [519, 482] on button "I have understood and I want to delete the mailbox es now." at bounding box center [511, 482] width 14 height 14
click at [646, 540] on button "Delete" at bounding box center [628, 546] width 86 height 36
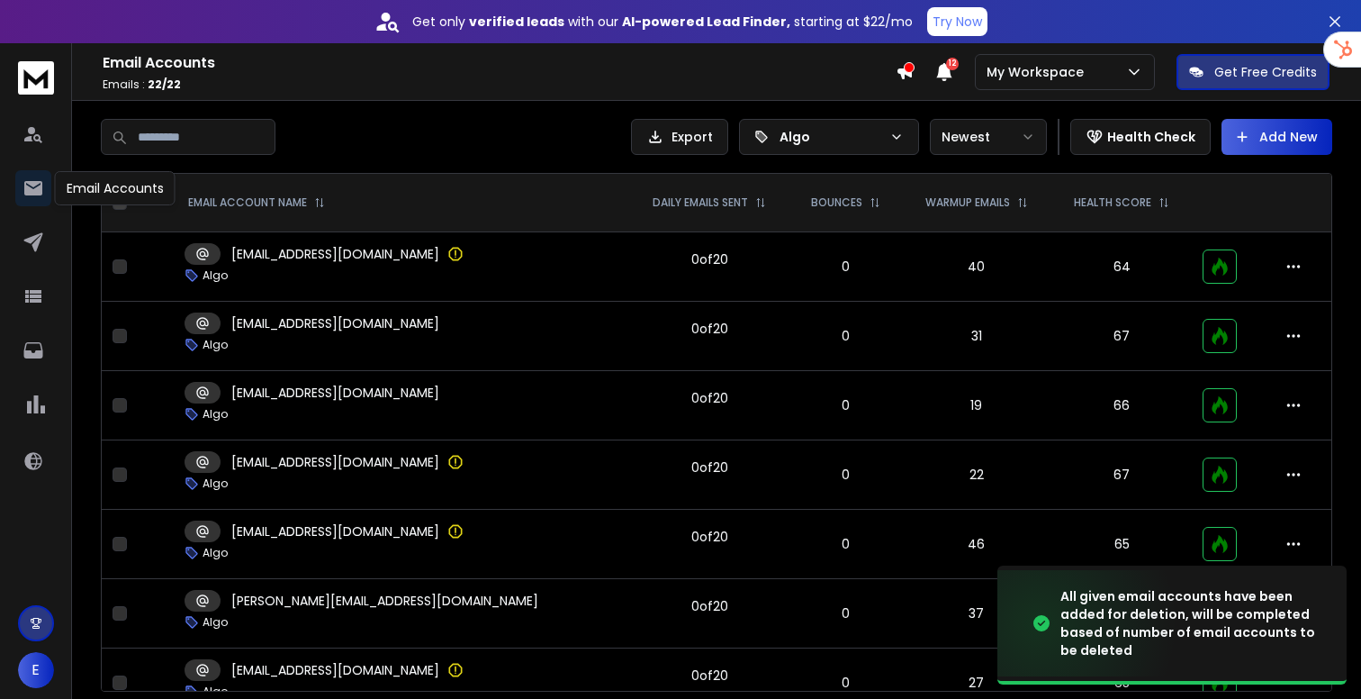
click at [40, 177] on icon at bounding box center [34, 188] width 22 height 22
click at [40, 248] on icon at bounding box center [34, 242] width 22 height 22
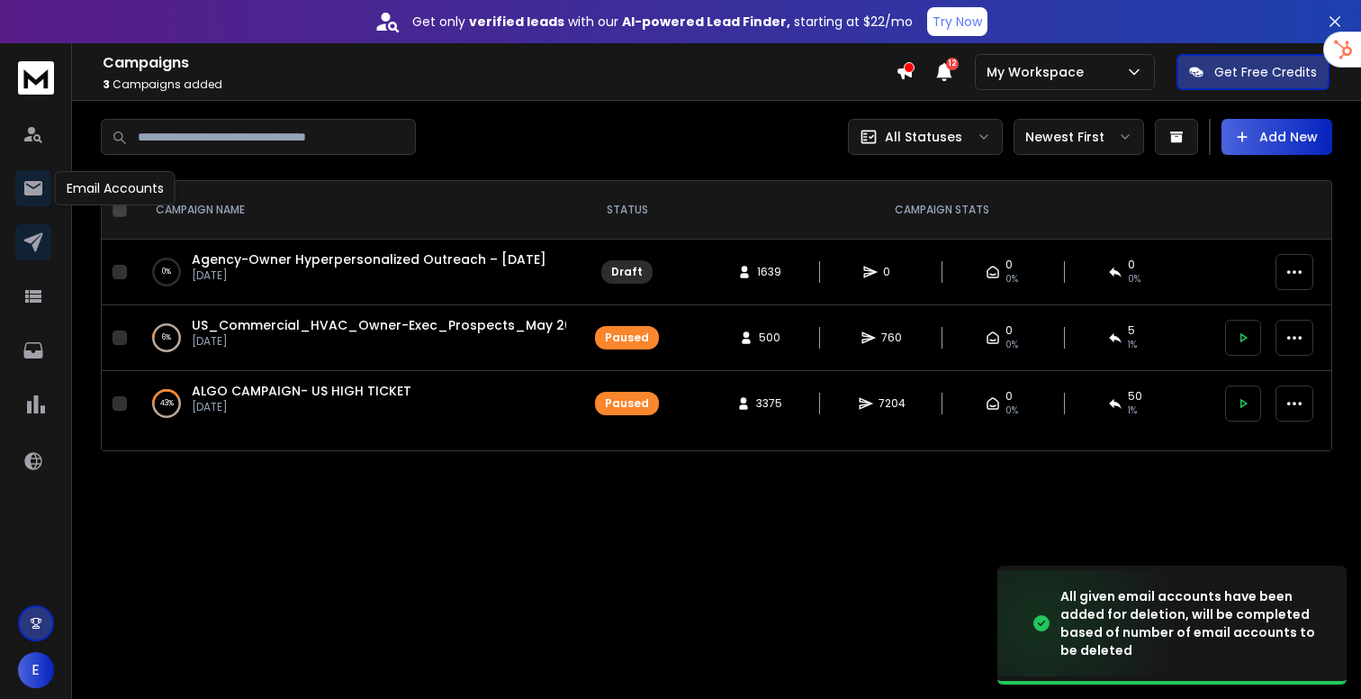
click at [36, 186] on icon at bounding box center [34, 188] width 22 height 22
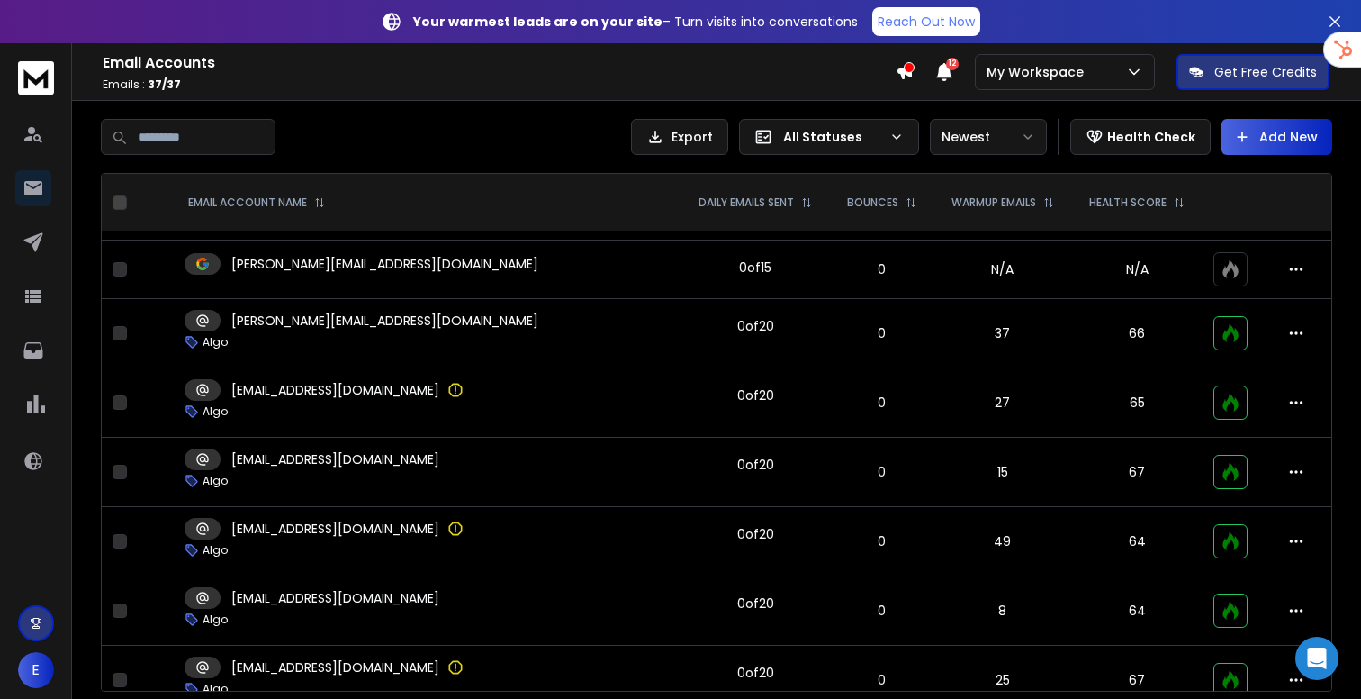
scroll to position [1116, 0]
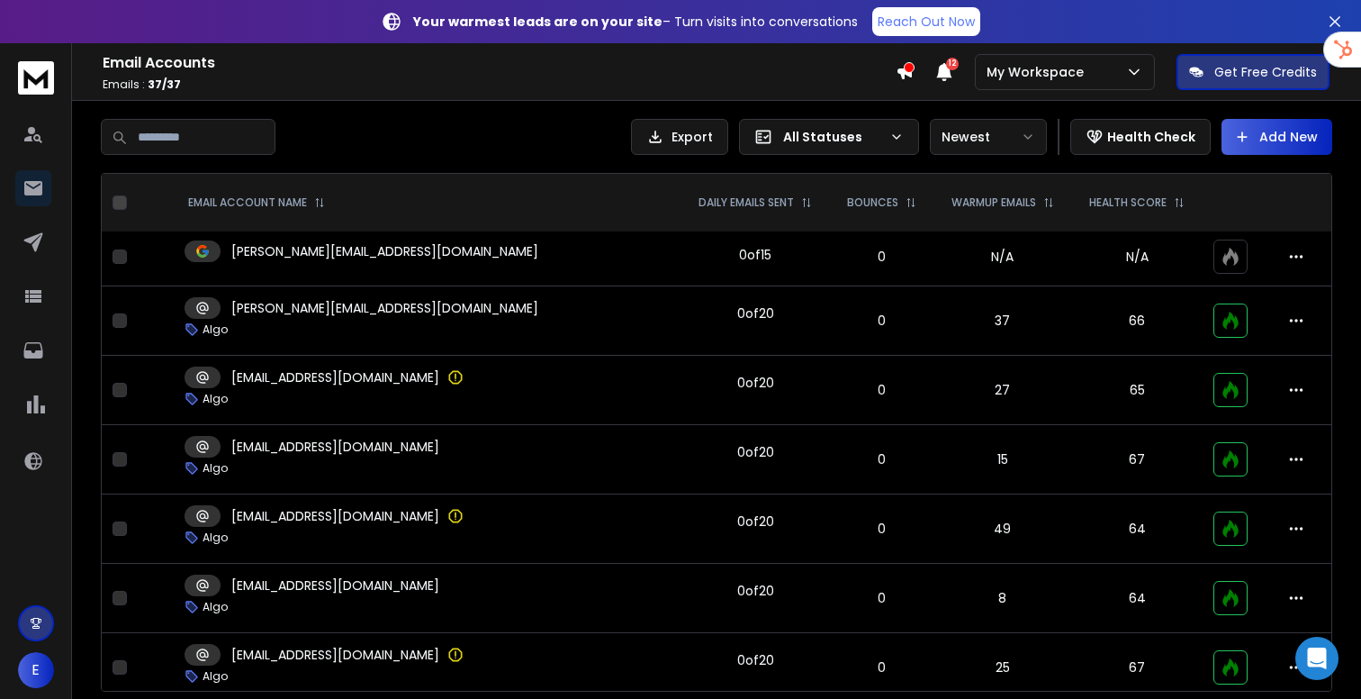
click at [212, 333] on p "Algo" at bounding box center [215, 329] width 25 height 14
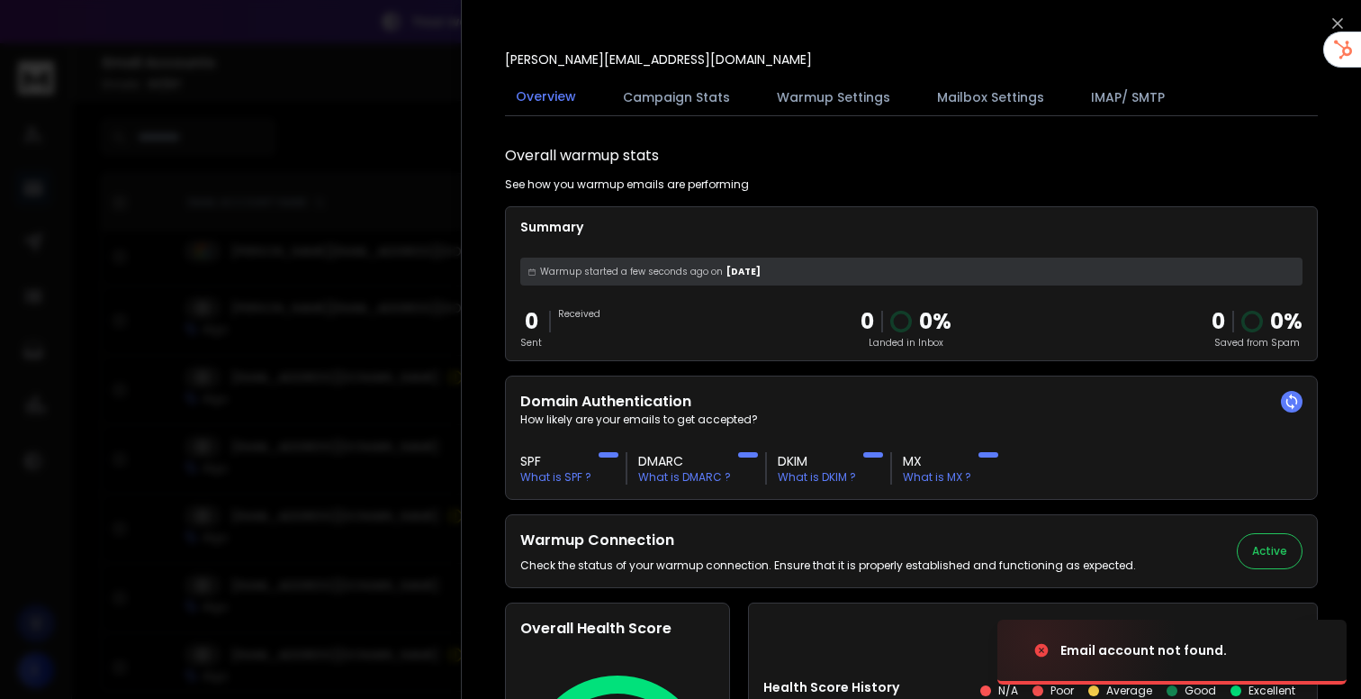
click at [214, 333] on div at bounding box center [680, 349] width 1361 height 699
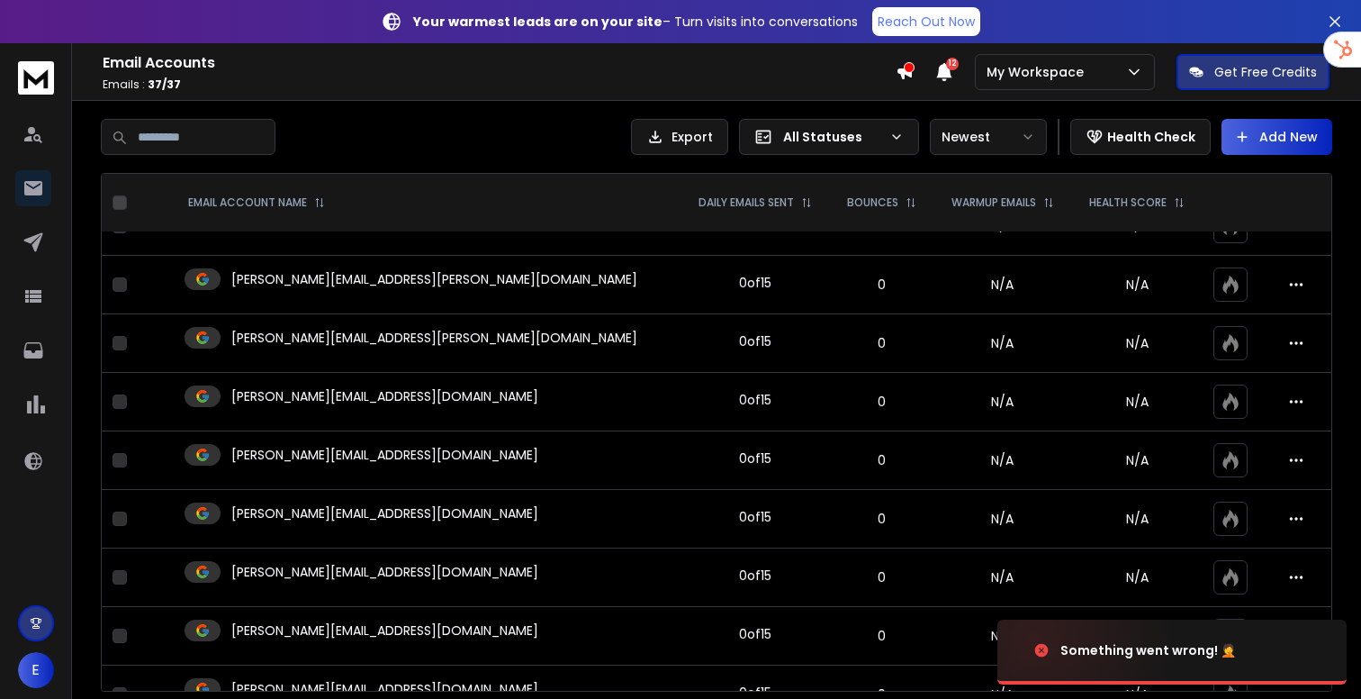
scroll to position [0, 0]
